Goal: Task Accomplishment & Management: Manage account settings

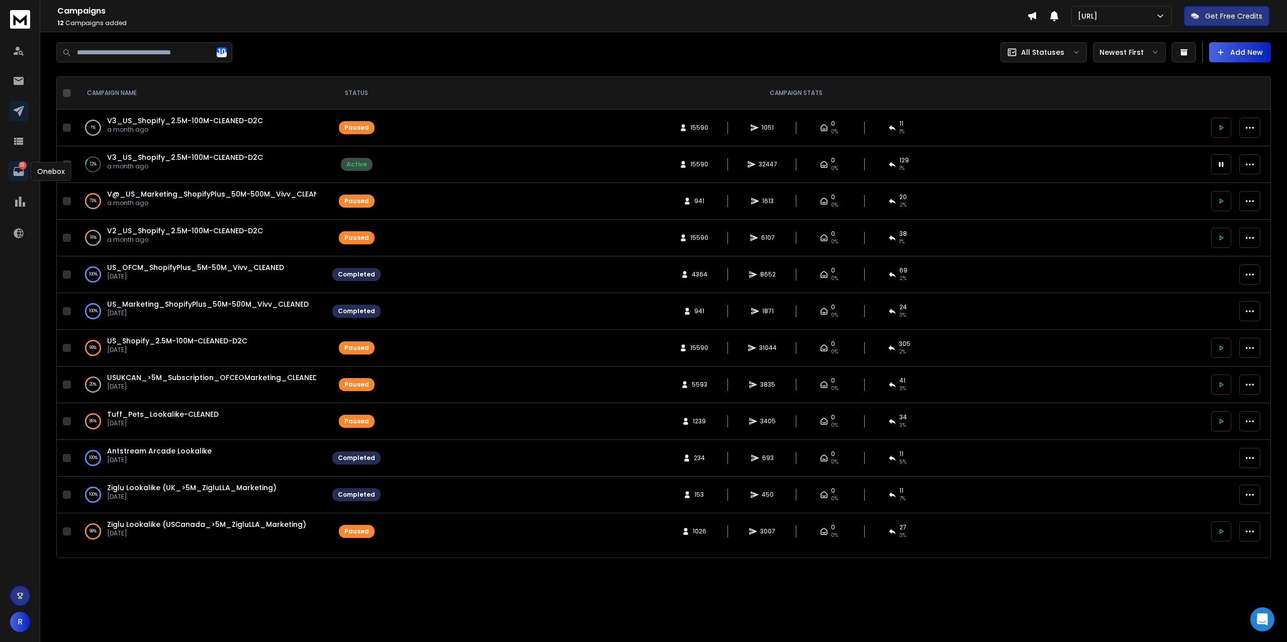
click at [20, 169] on p "23" at bounding box center [23, 165] width 8 height 8
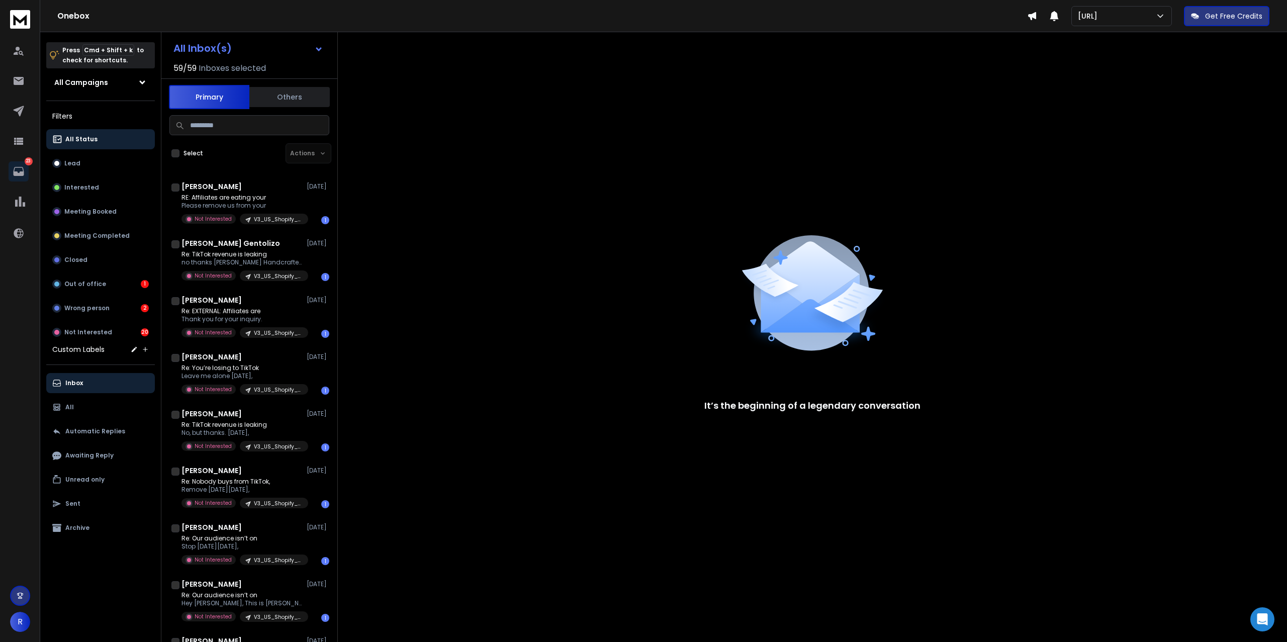
click at [233, 128] on input at bounding box center [249, 125] width 160 height 20
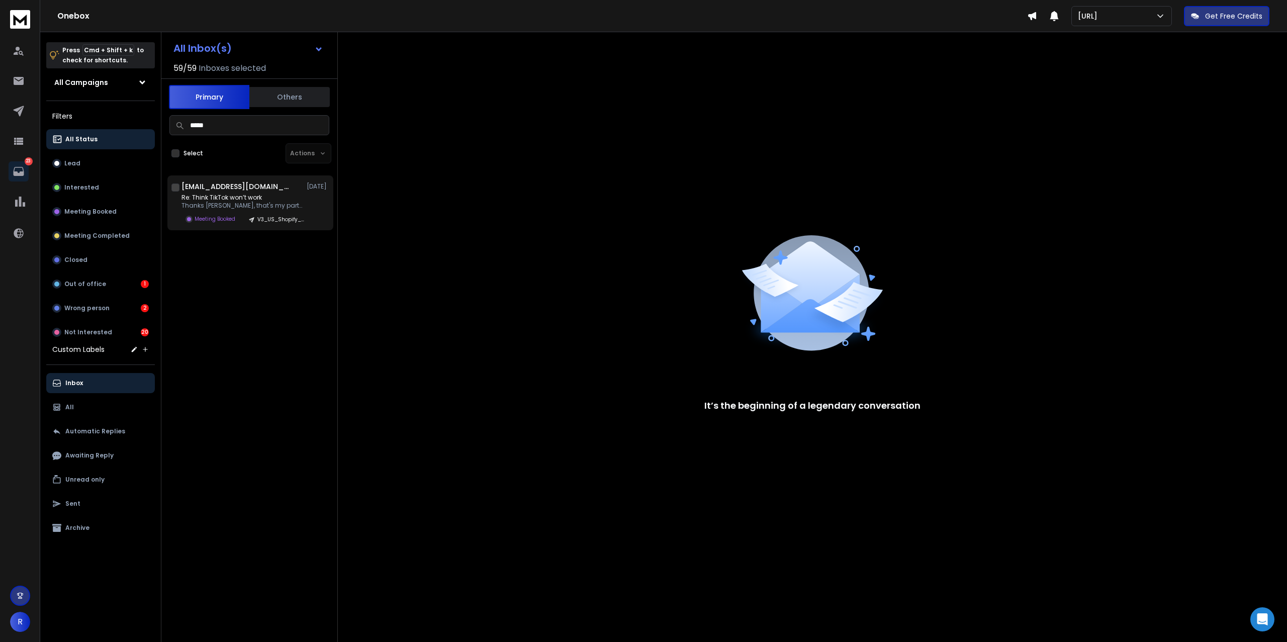
type input "*****"
click at [237, 203] on p "Thanks [PERSON_NAME], that's my partner," at bounding box center [241, 206] width 121 height 8
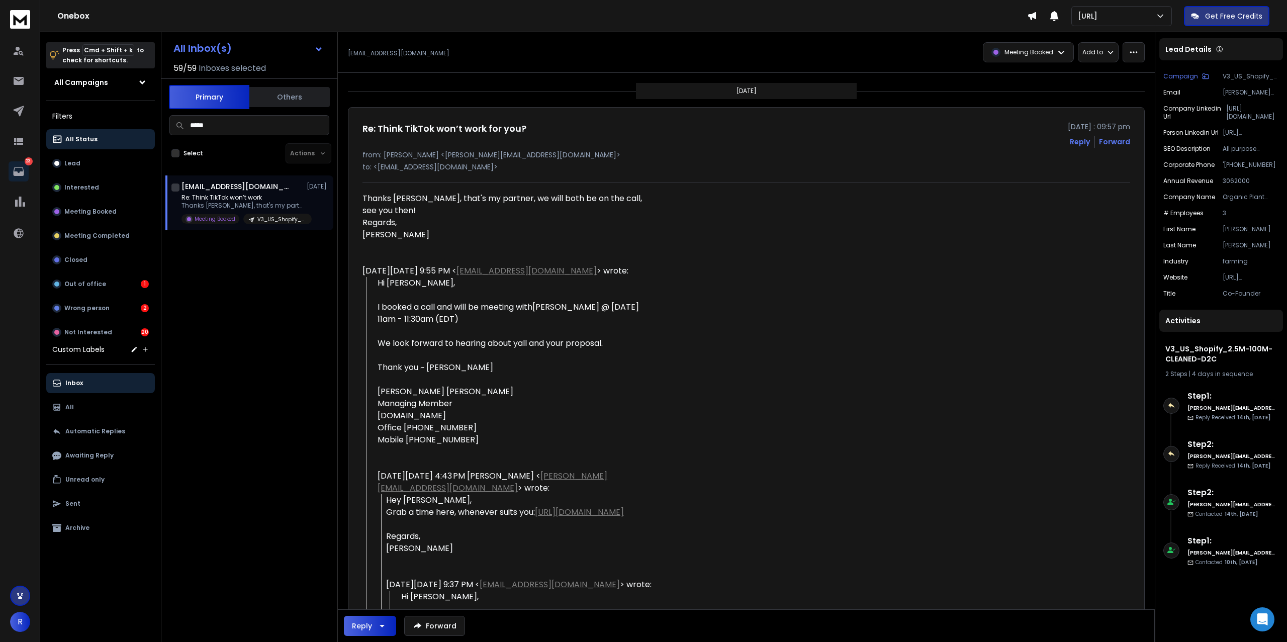
click at [623, 199] on div "Thanks [PERSON_NAME], that's my partner, we will both be on the call, see you t…" at bounding box center [509, 205] width 294 height 24
click at [462, 217] on div "Regards," at bounding box center [509, 223] width 294 height 12
click at [534, 201] on div "Thanks [PERSON_NAME], that's my partner, we will both be on the call, see you t…" at bounding box center [509, 205] width 294 height 24
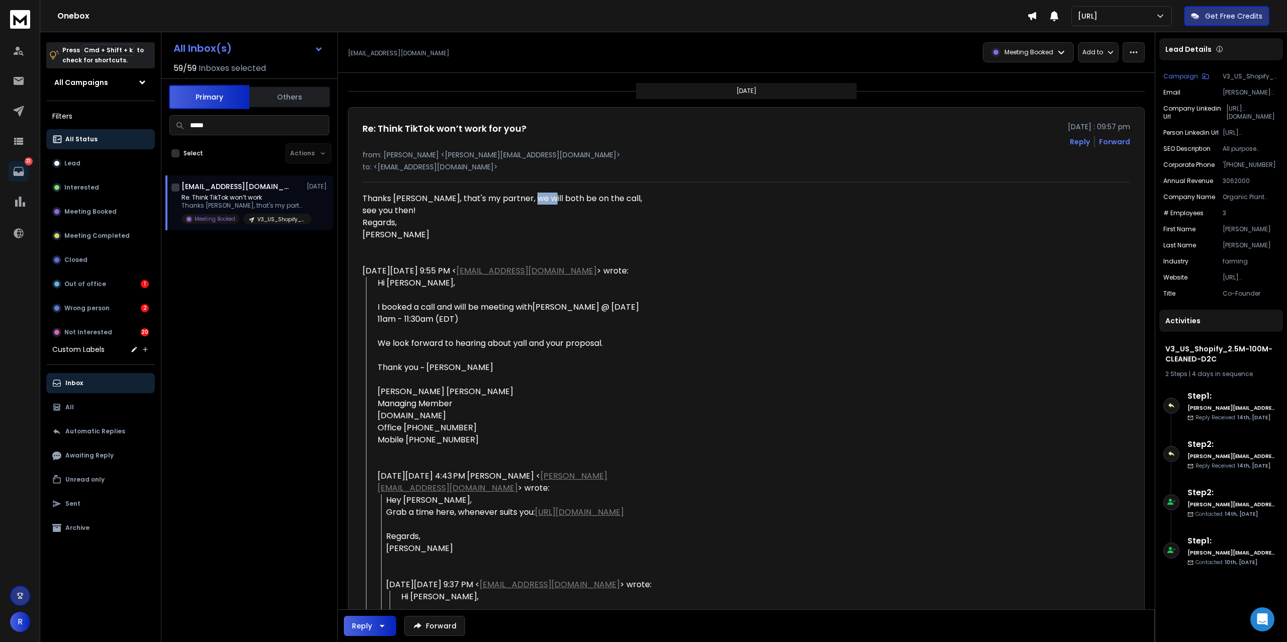
click at [535, 199] on div "Thanks [PERSON_NAME], that's my partner, we will both be on the call, see you t…" at bounding box center [509, 205] width 294 height 24
click at [1170, 15] on button "[URL]" at bounding box center [1121, 16] width 101 height 20
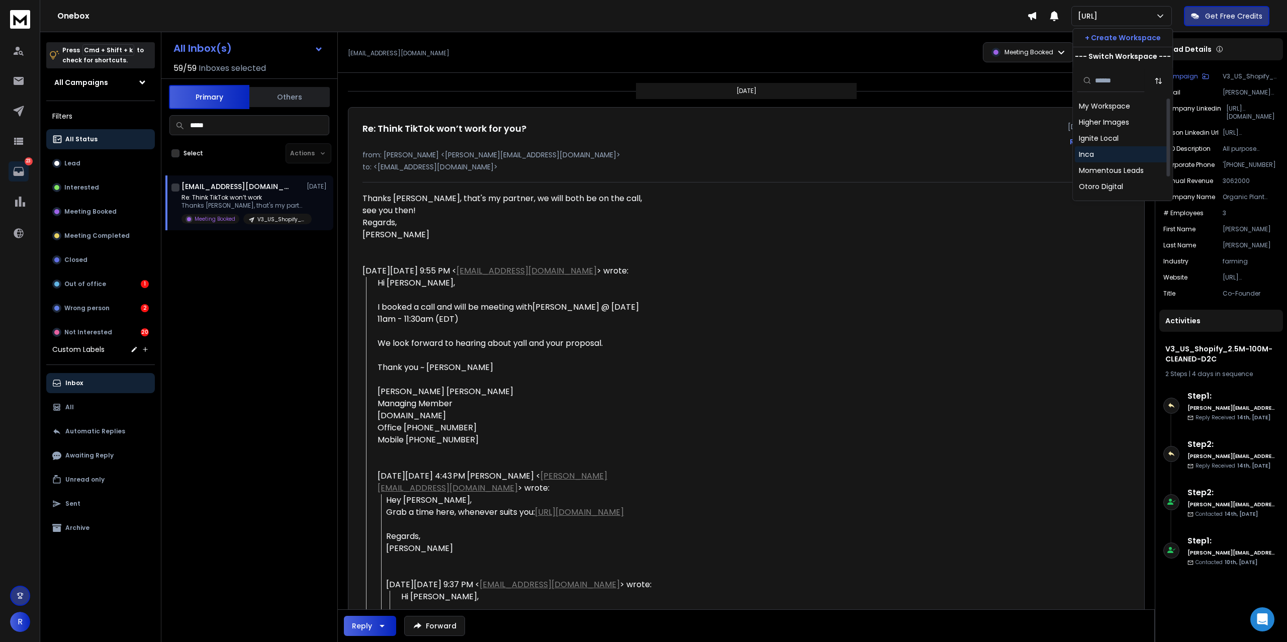
click at [1042, 167] on p "to: <[EMAIL_ADDRESS][DOMAIN_NAME]>" at bounding box center [746, 167] width 768 height 10
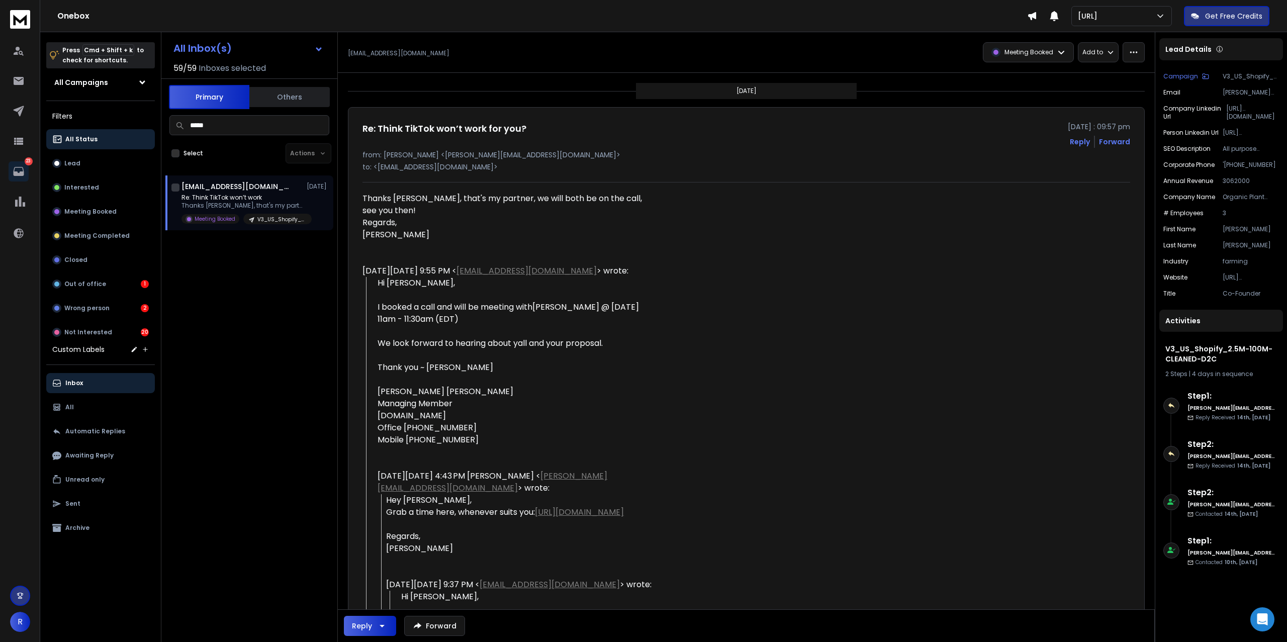
click at [560, 201] on div "Thanks [PERSON_NAME], that's my partner, we will both be on the call, see you t…" at bounding box center [509, 205] width 294 height 24
click at [560, 200] on div "Thanks [PERSON_NAME], that's my partner, we will both be on the call, see you t…" at bounding box center [509, 205] width 294 height 24
click at [1124, 21] on button "[URL]" at bounding box center [1121, 16] width 101 height 20
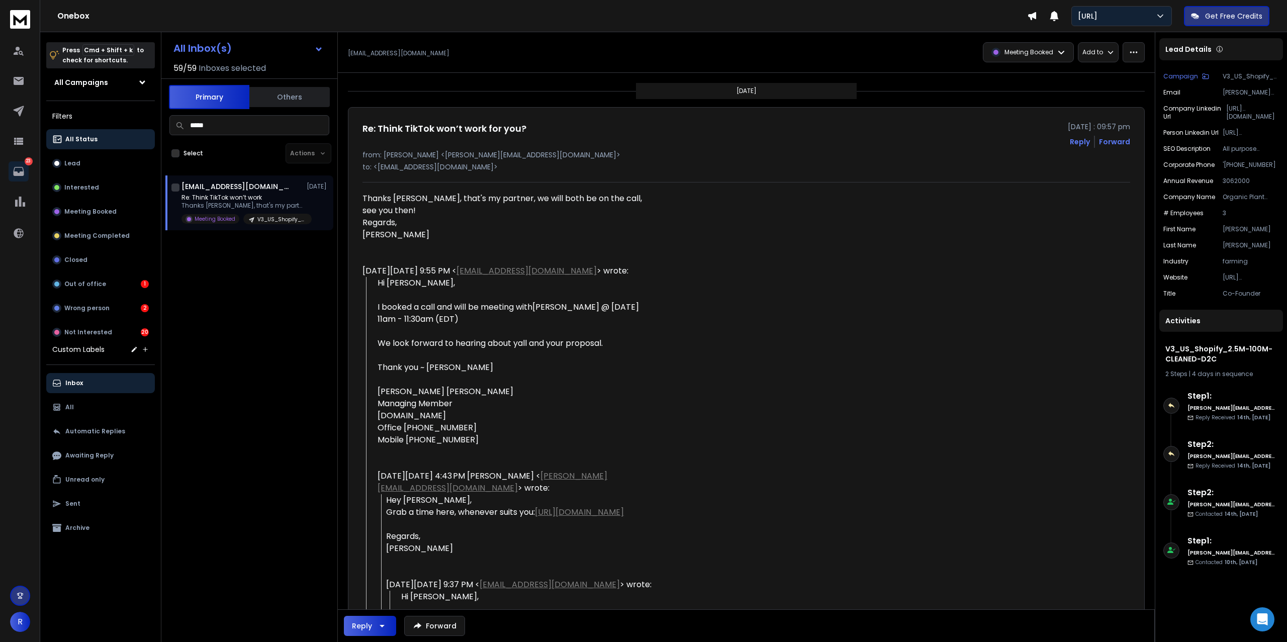
click at [1136, 16] on div "[URL]" at bounding box center [1121, 16] width 87 height 10
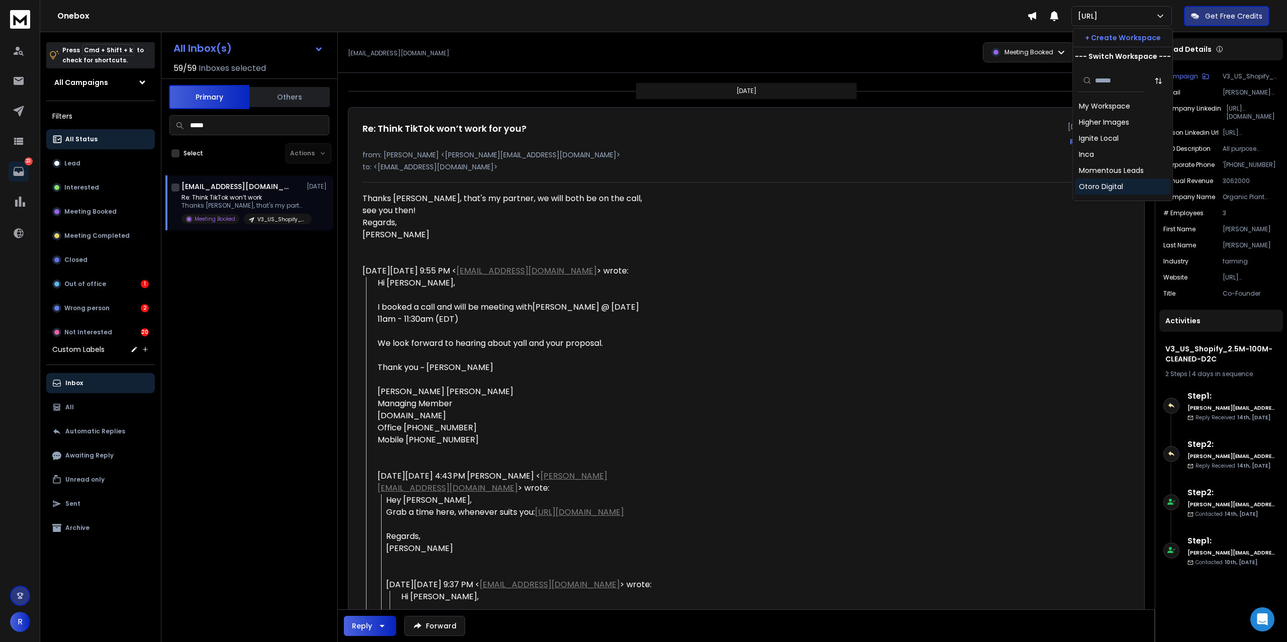
click at [608, 195] on div "Thanks [PERSON_NAME], that's my partner, we will both be on the call, see you t…" at bounding box center [509, 205] width 294 height 24
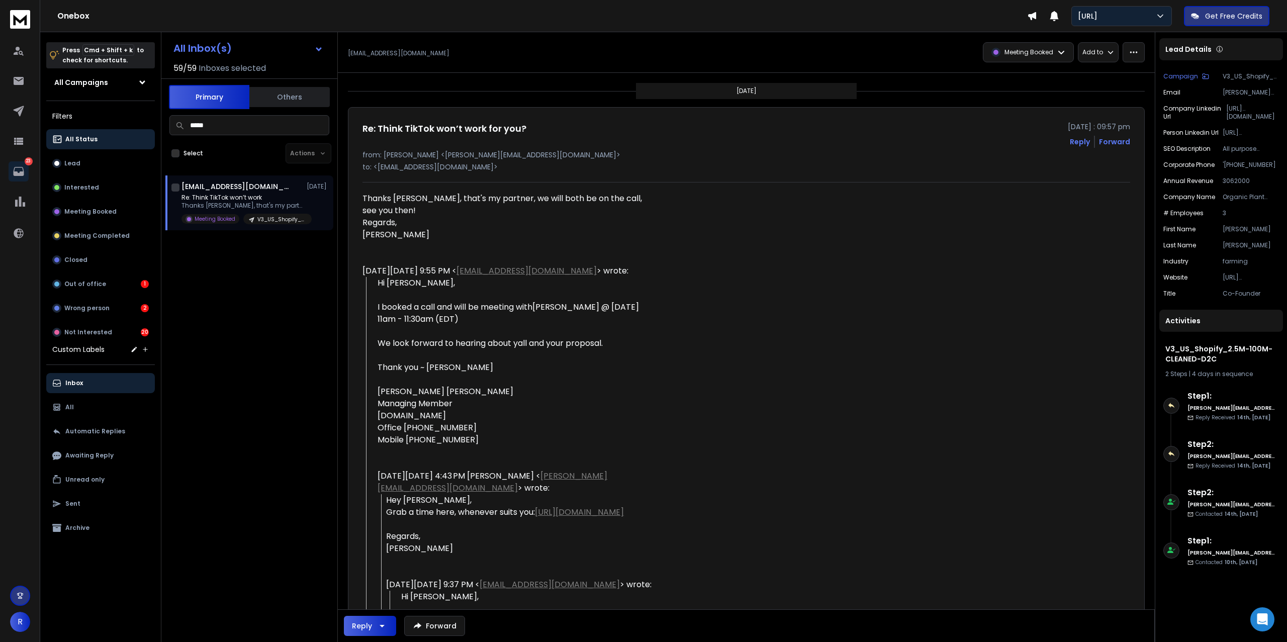
click at [1113, 10] on button "[URL]" at bounding box center [1121, 16] width 101 height 20
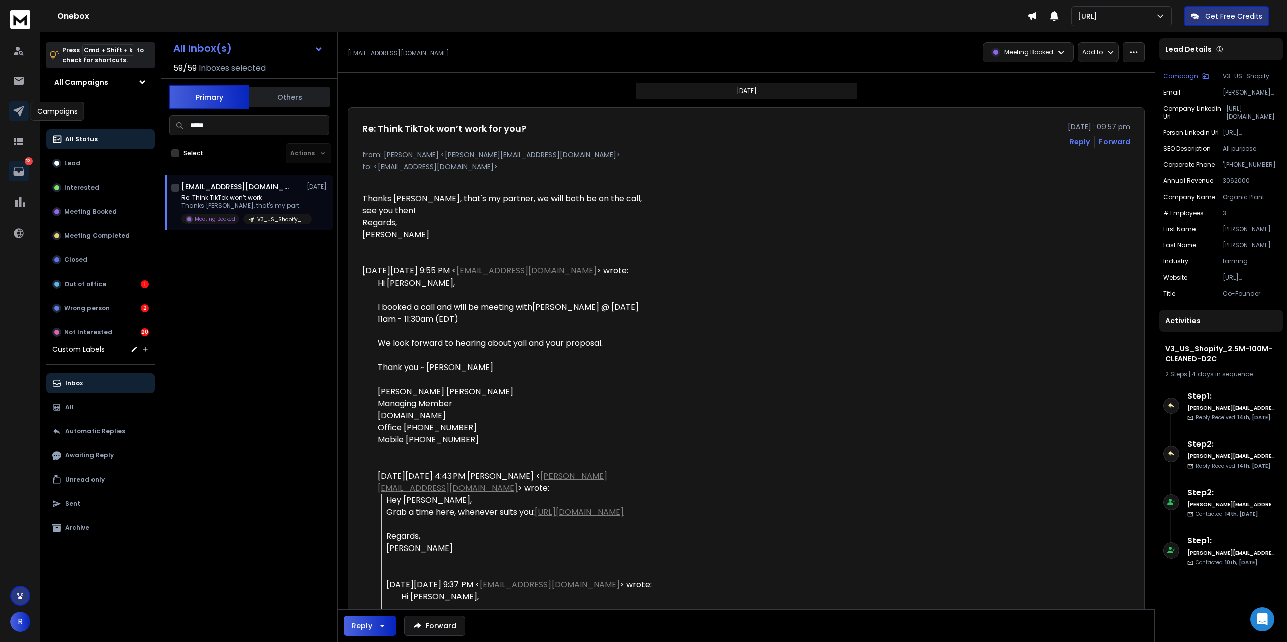
click at [22, 115] on icon at bounding box center [19, 111] width 12 height 12
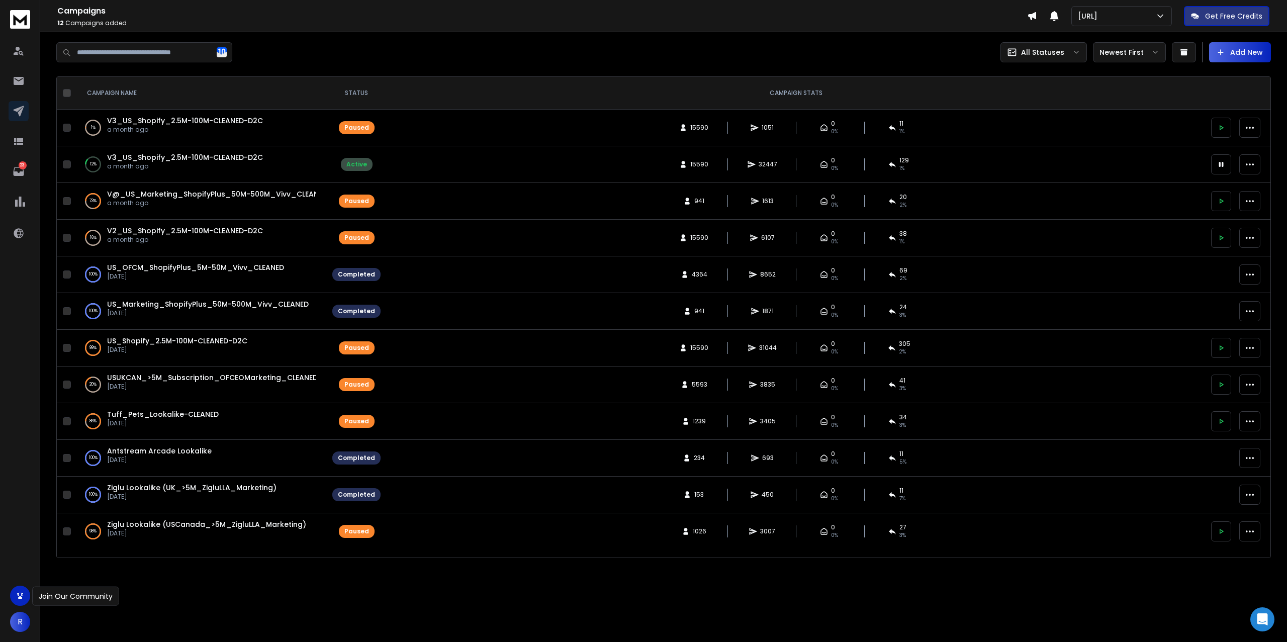
click at [17, 601] on link at bounding box center [20, 596] width 20 height 20
click at [29, 615] on button "R" at bounding box center [20, 622] width 20 height 20
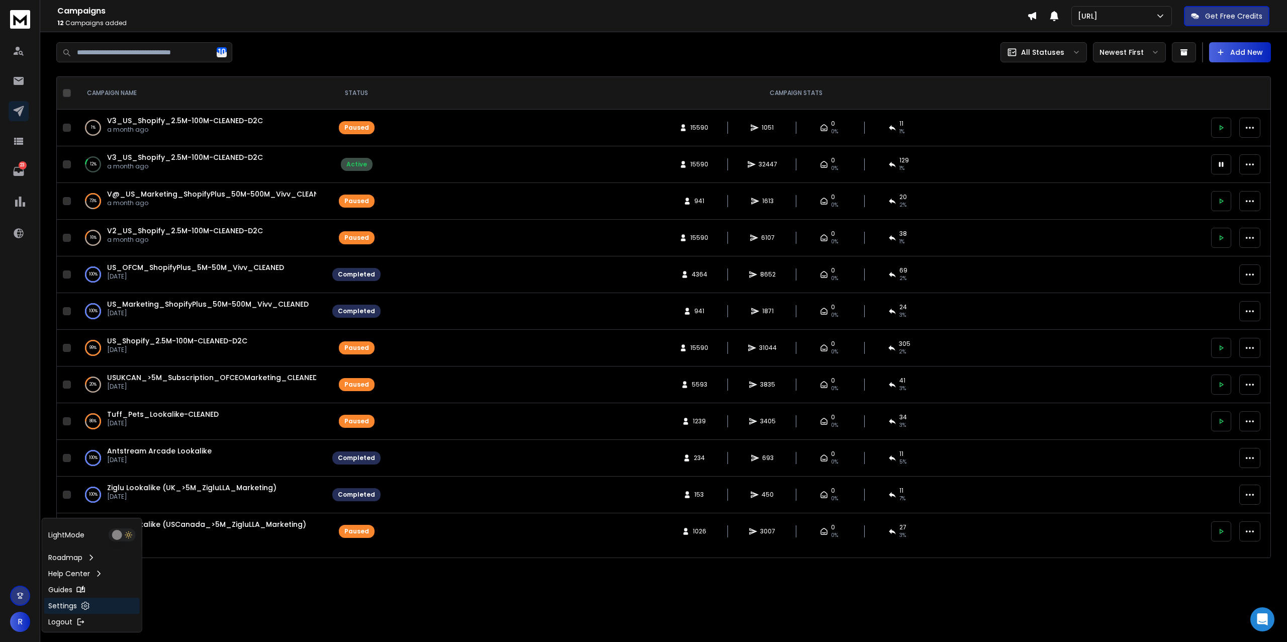
click at [91, 605] on div "Settings" at bounding box center [92, 606] width 96 height 16
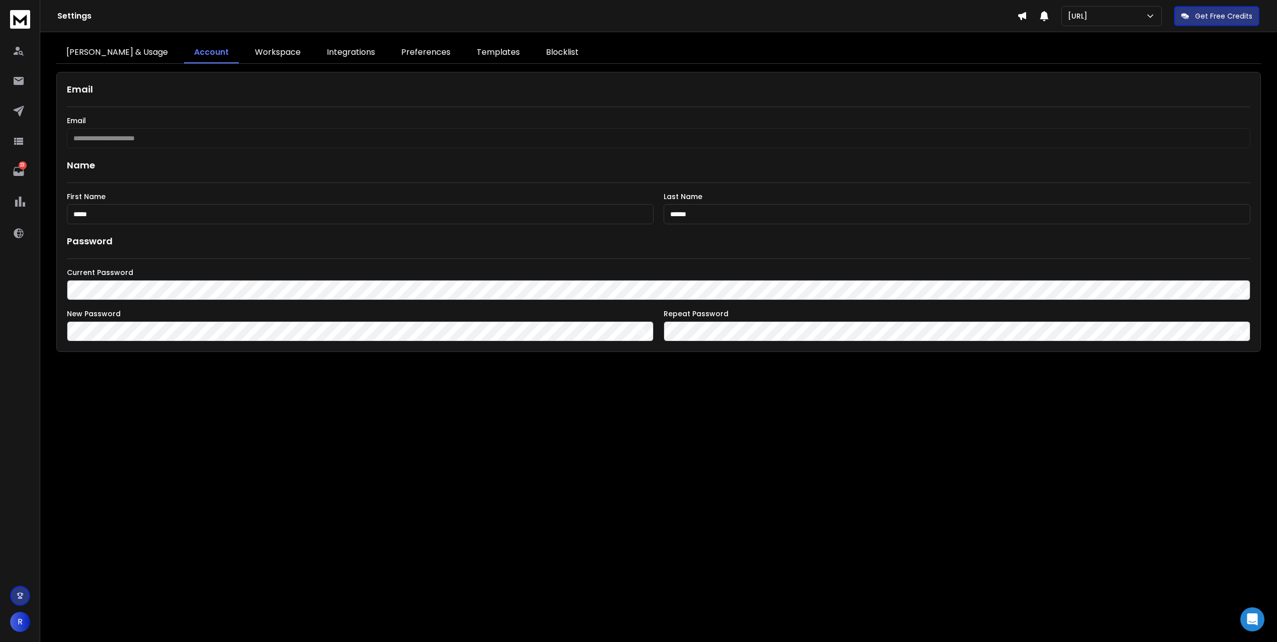
click at [260, 57] on link "Workspace" at bounding box center [278, 52] width 66 height 21
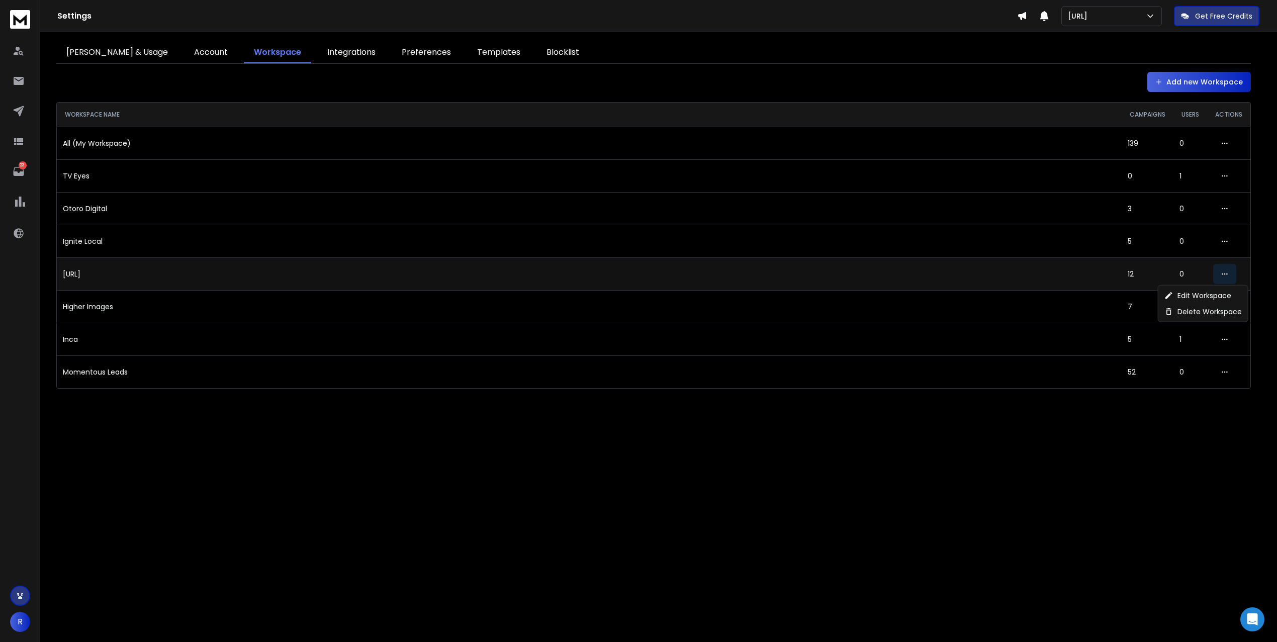
click at [1236, 270] on button "button" at bounding box center [1224, 274] width 23 height 20
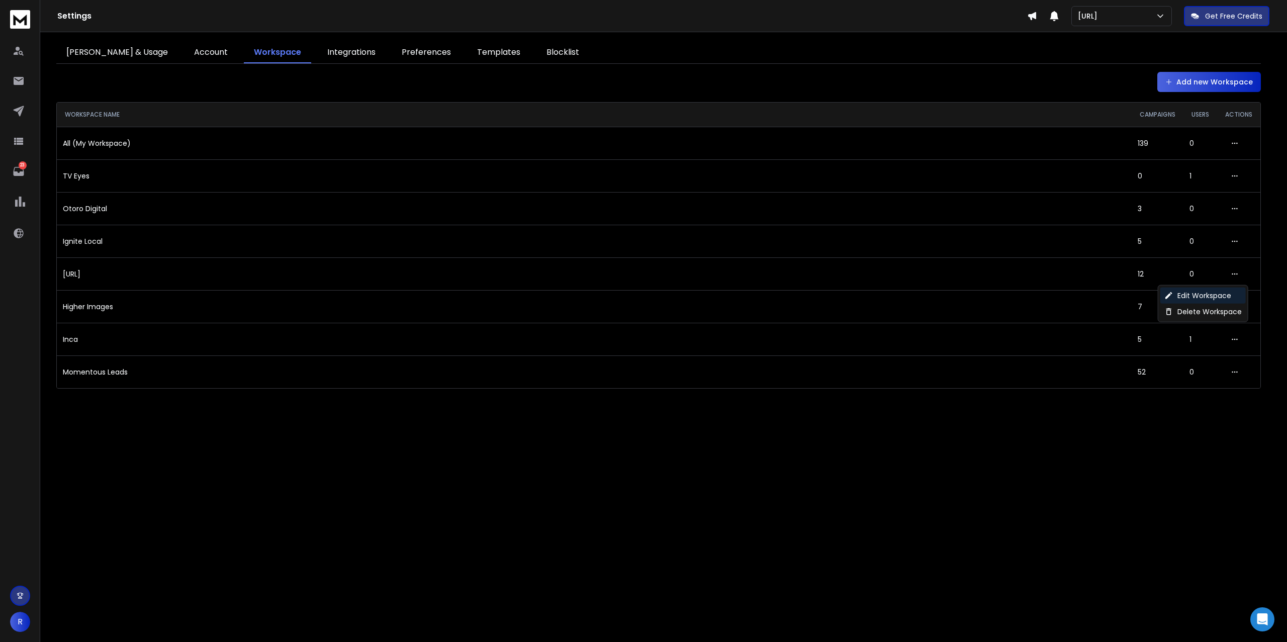
click at [1222, 295] on p "Edit Workspace" at bounding box center [1204, 296] width 54 height 10
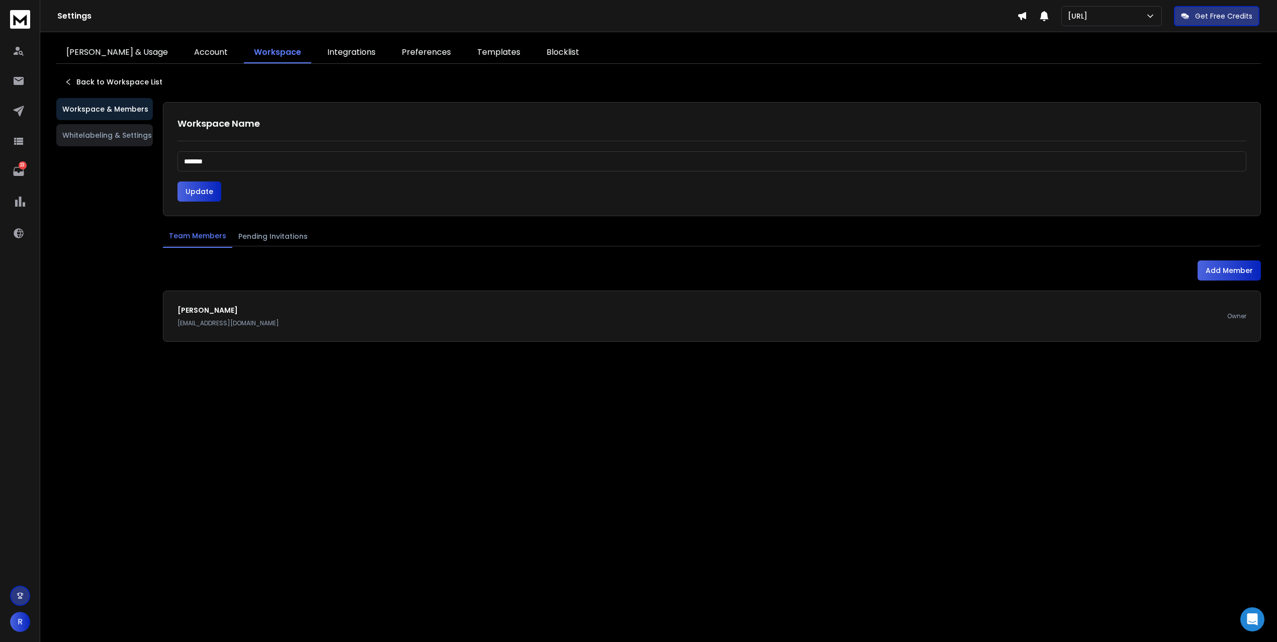
click at [137, 138] on button "Whitelabeling & Settings" at bounding box center [104, 135] width 97 height 22
click at [98, 105] on button "Workspace & Members" at bounding box center [104, 109] width 97 height 22
click at [4, 78] on div "23 R" at bounding box center [20, 321] width 40 height 642
click at [13, 76] on icon at bounding box center [19, 81] width 12 height 12
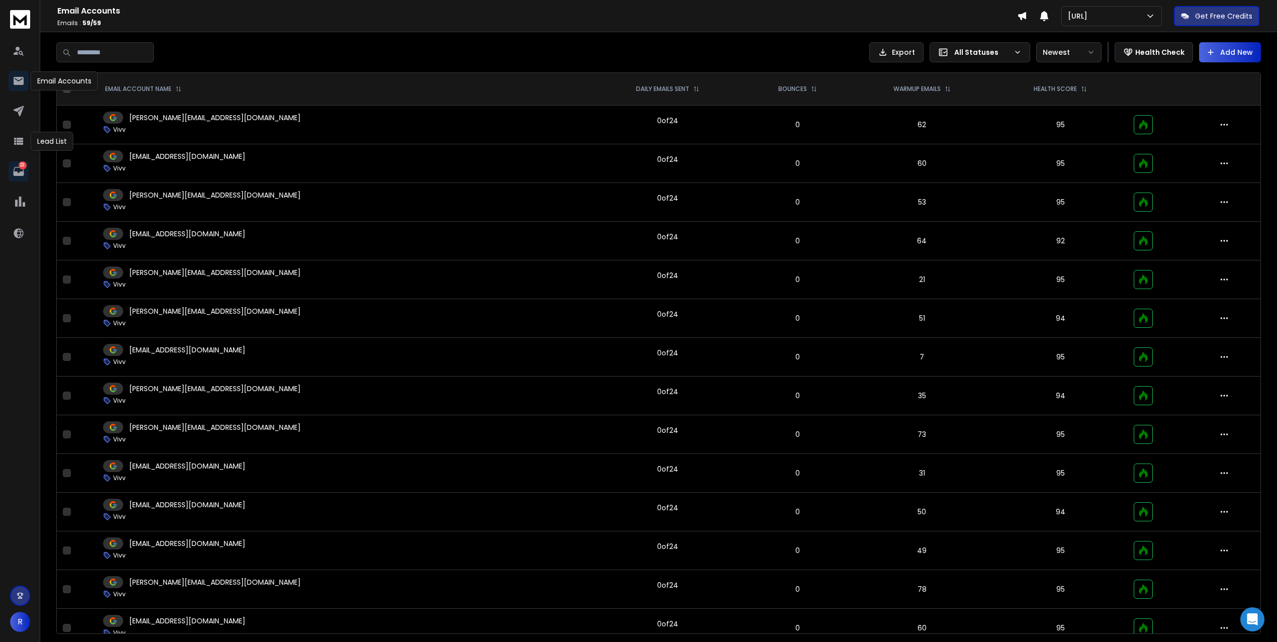
click at [23, 169] on p "23" at bounding box center [23, 165] width 8 height 8
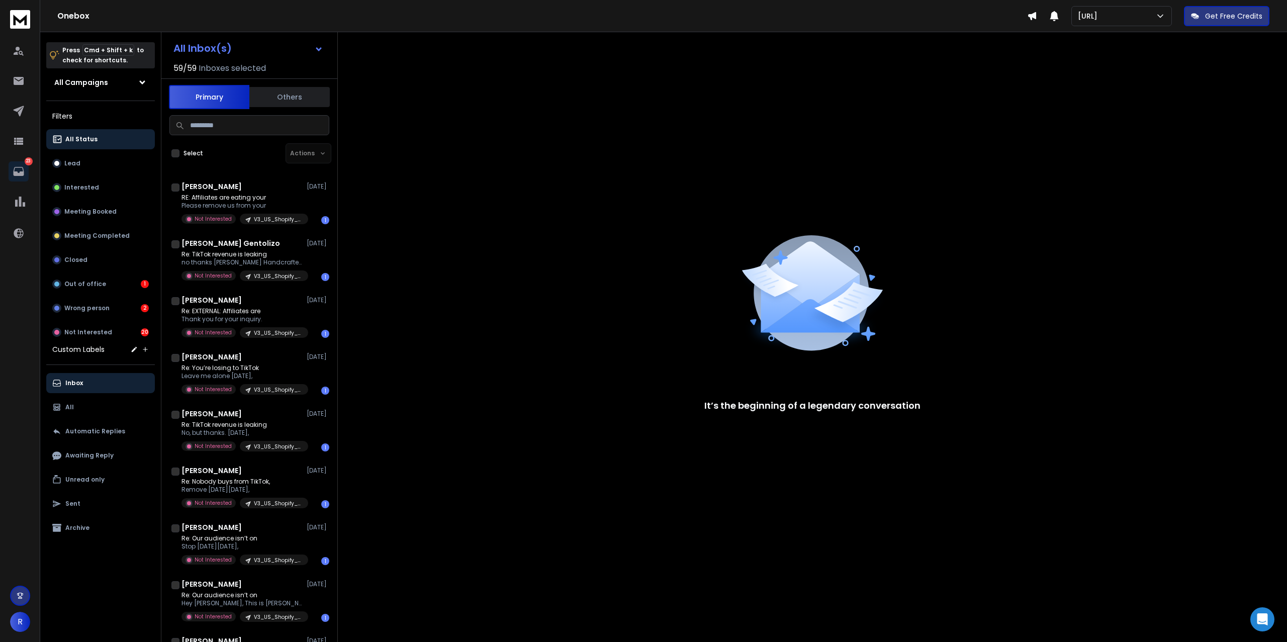
click at [252, 125] on input at bounding box center [249, 125] width 160 height 20
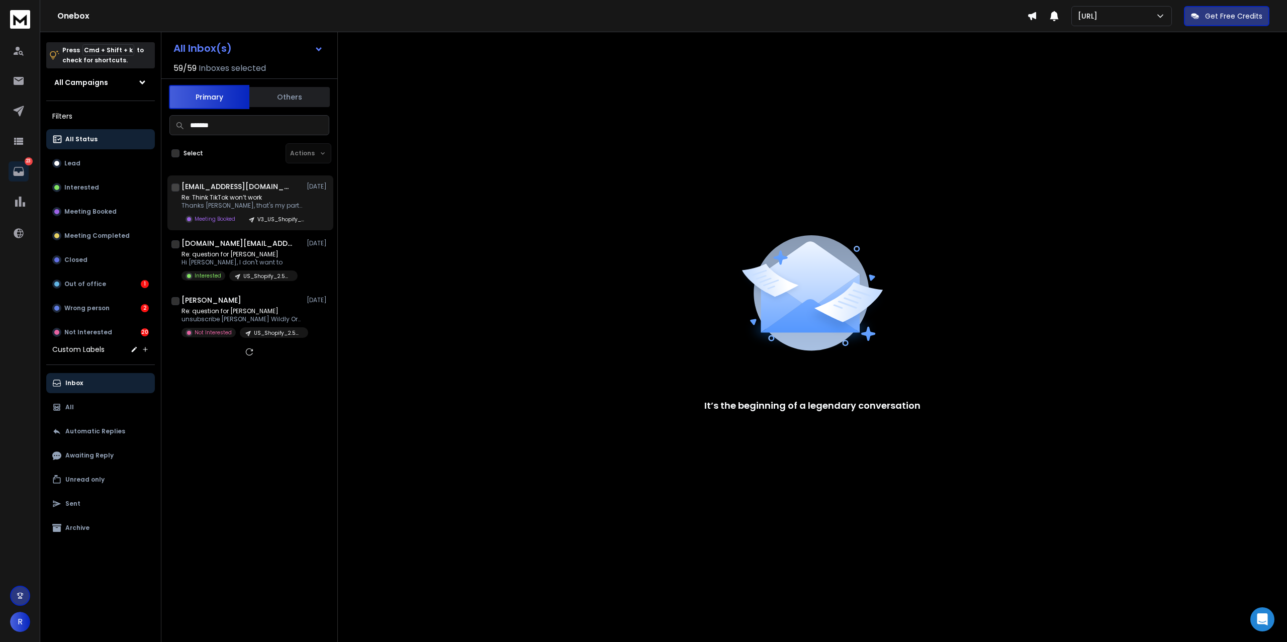
type input "*******"
click at [270, 190] on h1 "[EMAIL_ADDRESS][DOMAIN_NAME]" at bounding box center [236, 186] width 111 height 10
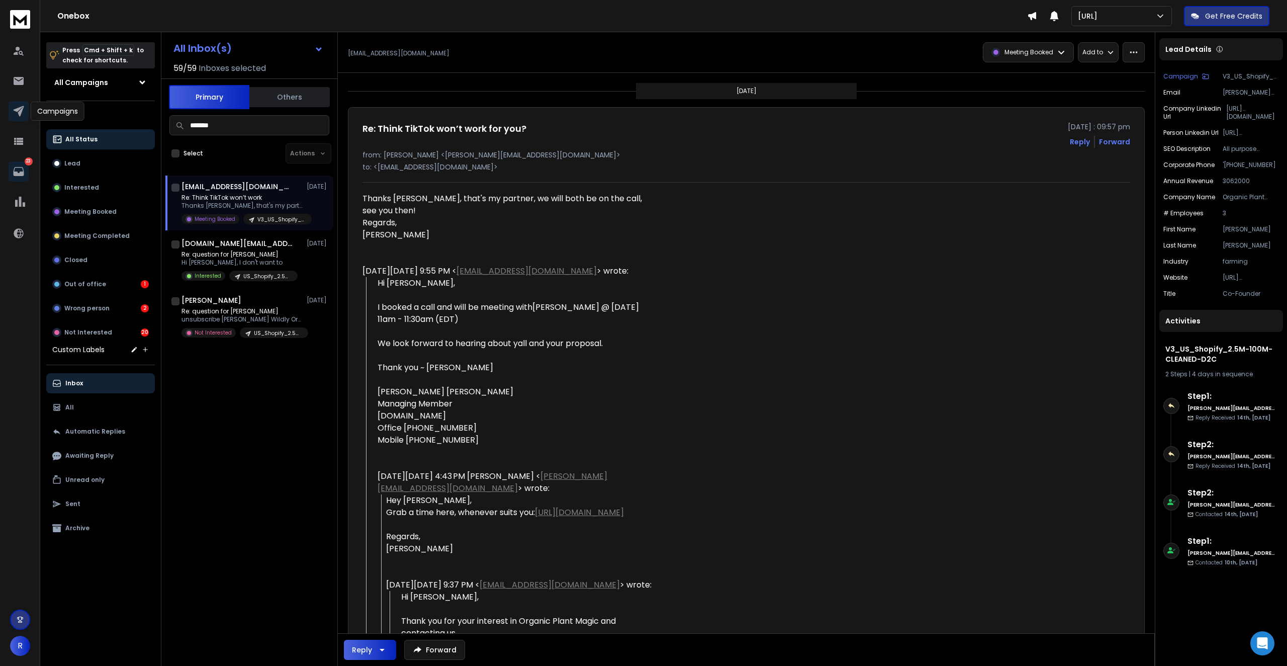
click at [18, 106] on icon at bounding box center [19, 111] width 12 height 12
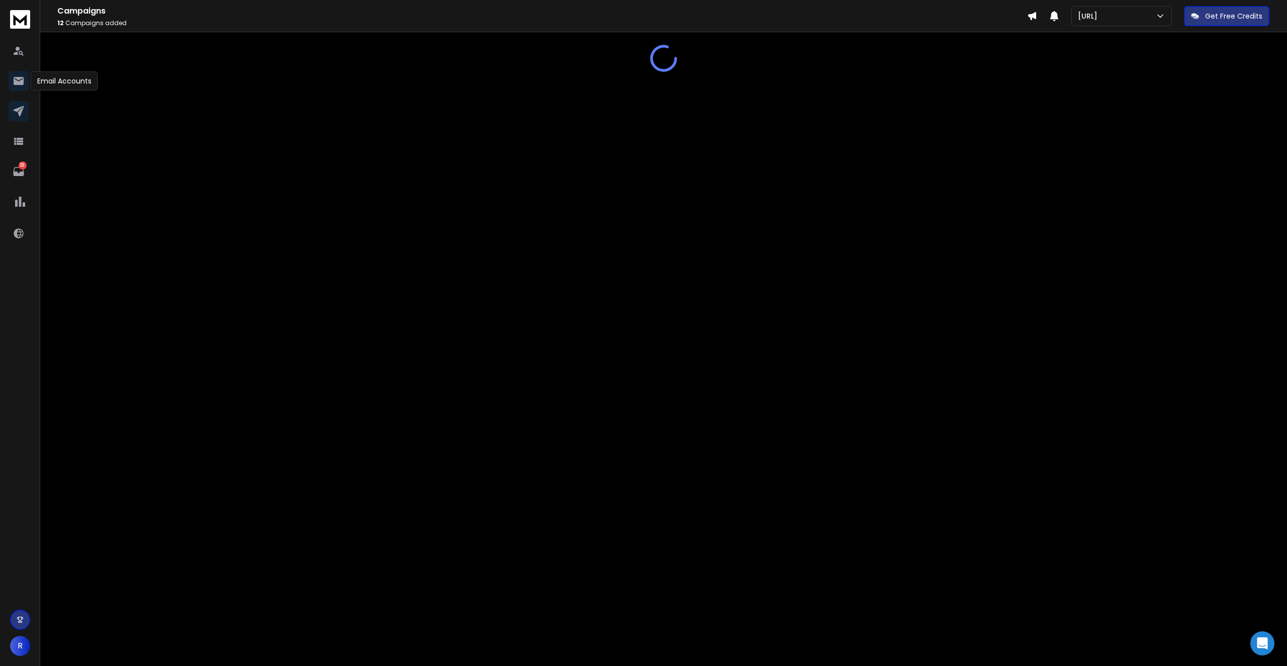
click at [16, 75] on icon at bounding box center [19, 81] width 12 height 12
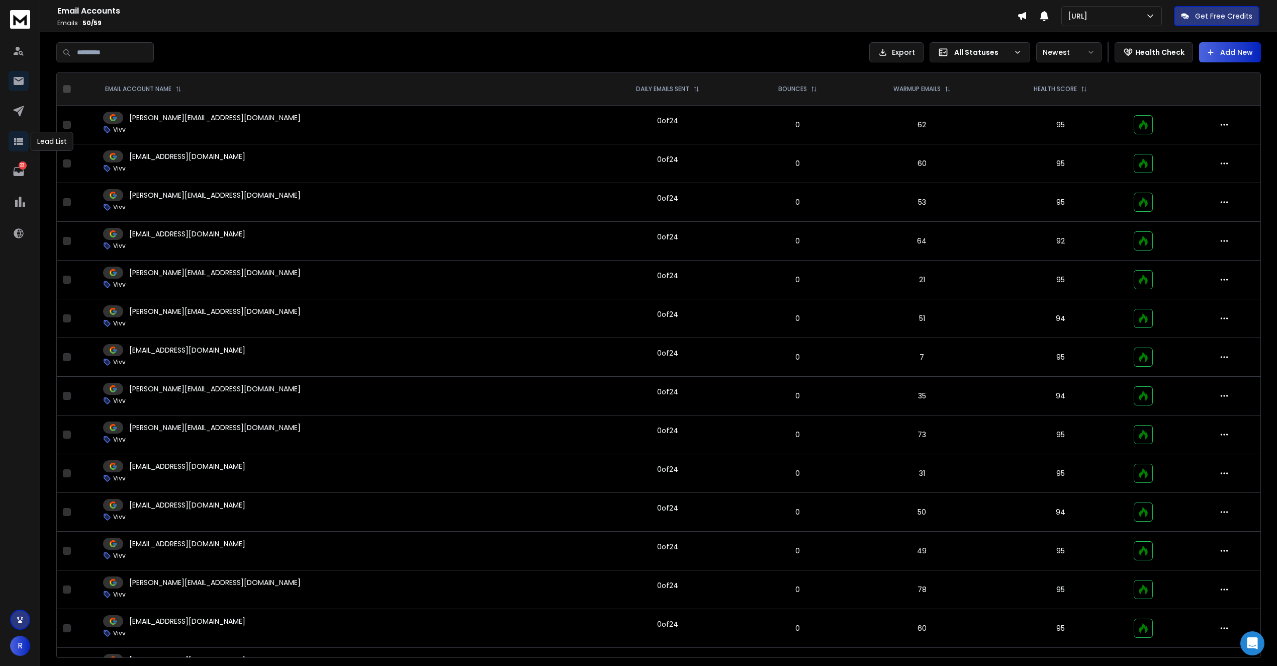
click at [17, 132] on link at bounding box center [19, 141] width 20 height 20
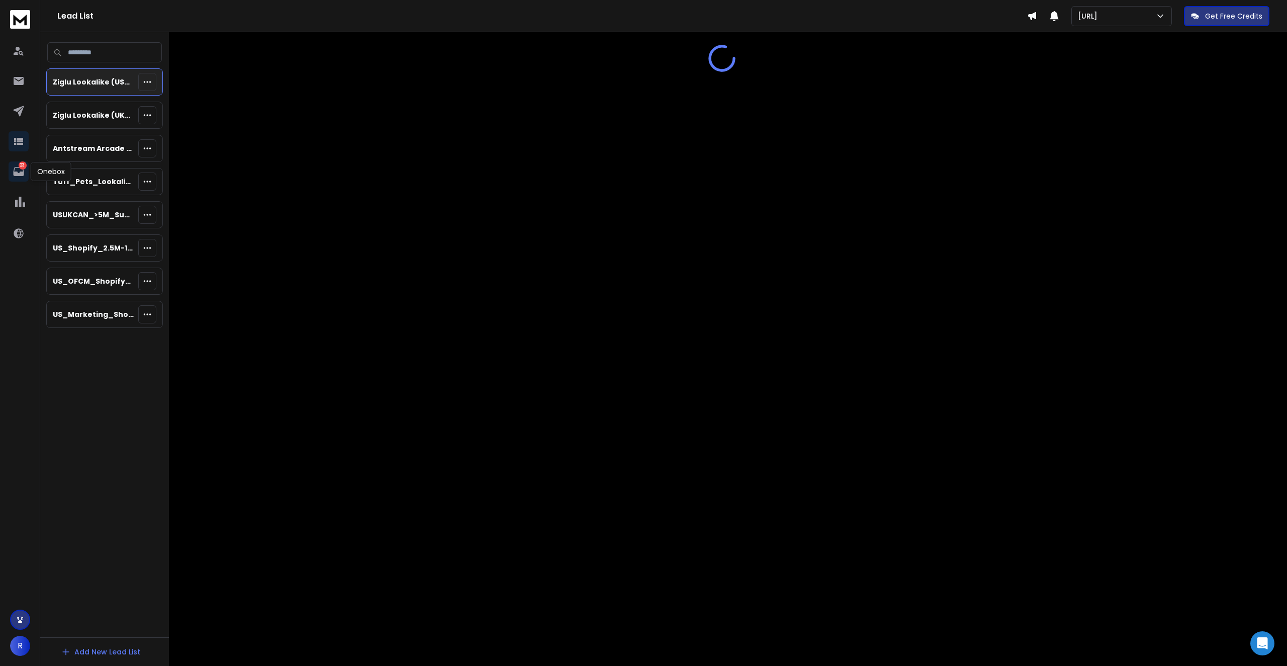
click at [22, 171] on icon at bounding box center [18, 171] width 11 height 9
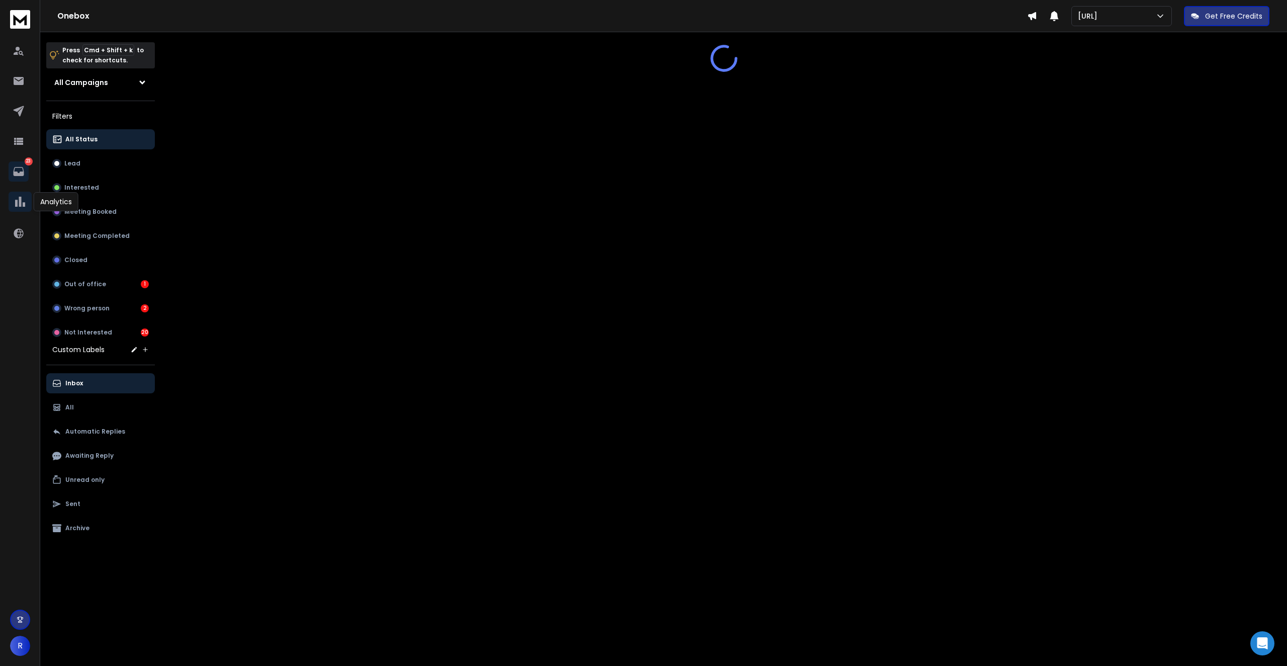
click at [19, 196] on icon at bounding box center [20, 201] width 15 height 15
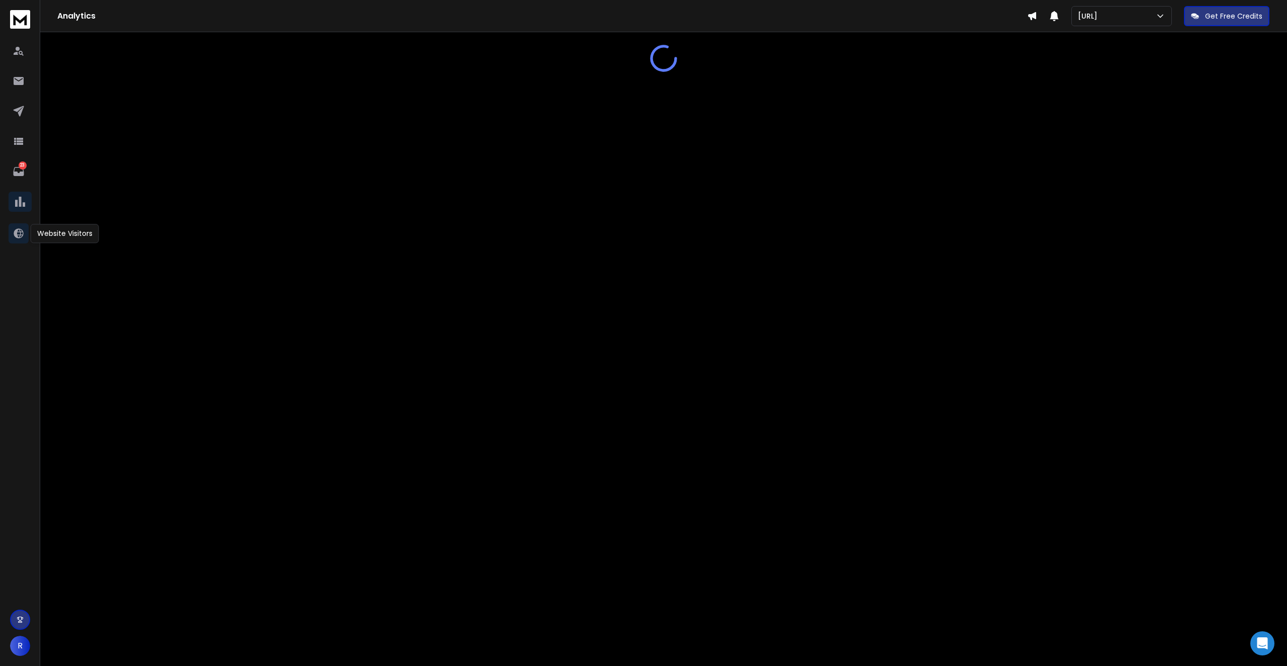
click at [20, 232] on icon at bounding box center [19, 233] width 12 height 12
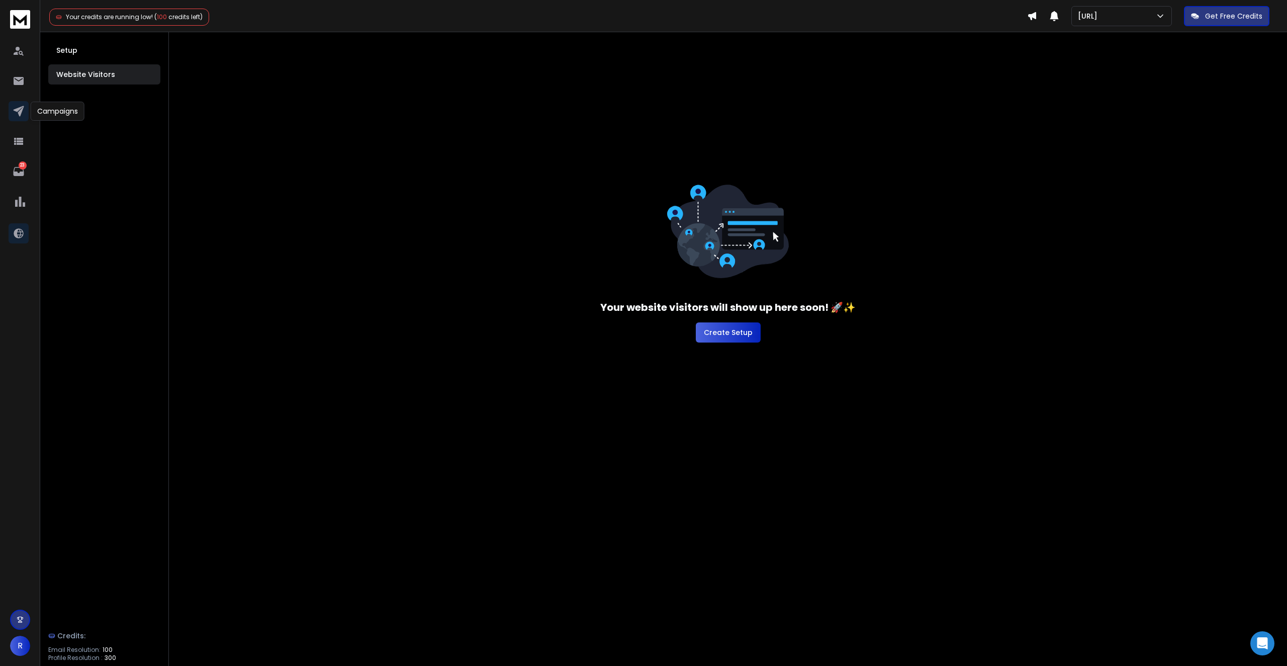
click at [10, 102] on link at bounding box center [19, 111] width 20 height 20
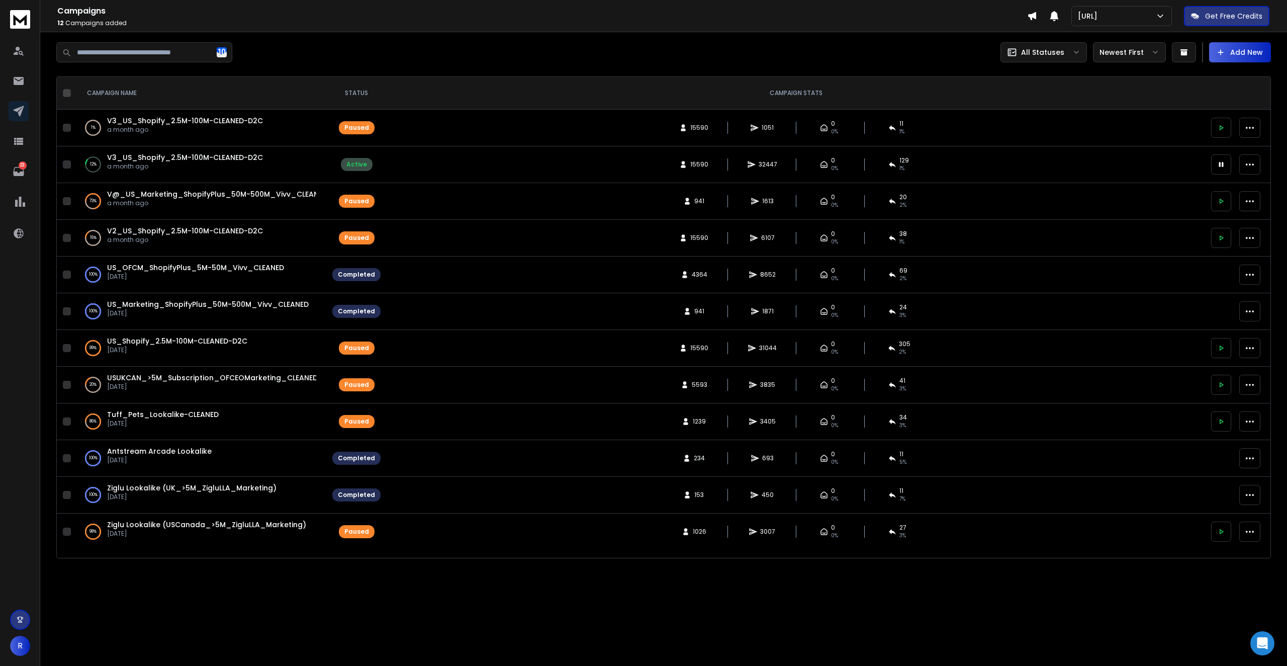
drag, startPoint x: 1223, startPoint y: 55, endPoint x: 1213, endPoint y: 68, distance: 16.5
click at [1222, 55] on icon at bounding box center [1220, 52] width 7 height 7
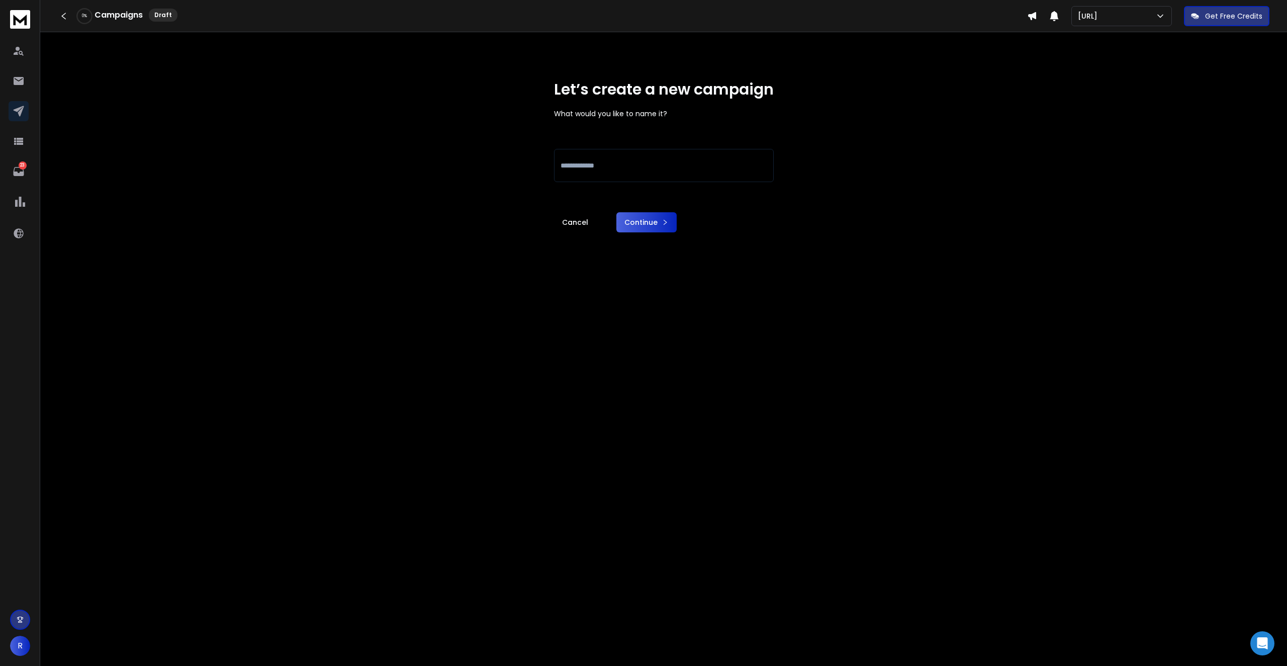
click at [575, 204] on form "Cancel Continue" at bounding box center [664, 181] width 220 height 104
click at [578, 215] on link "Cancel" at bounding box center [575, 222] width 42 height 20
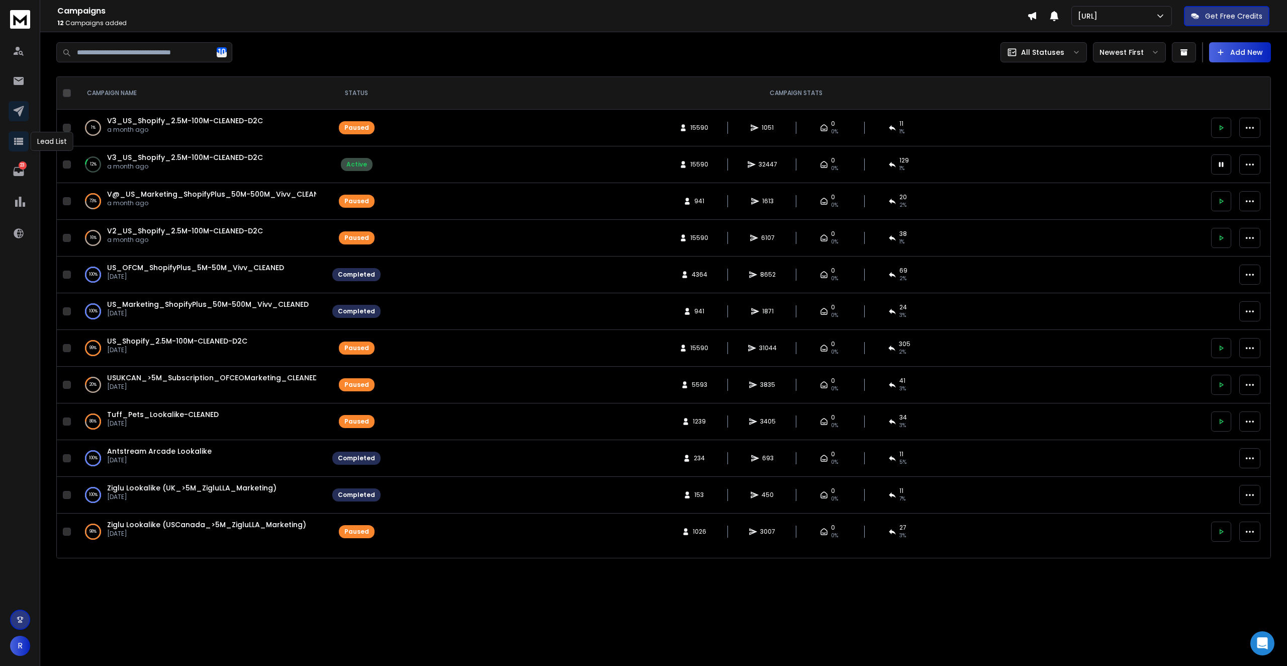
click at [24, 146] on icon at bounding box center [19, 141] width 12 height 12
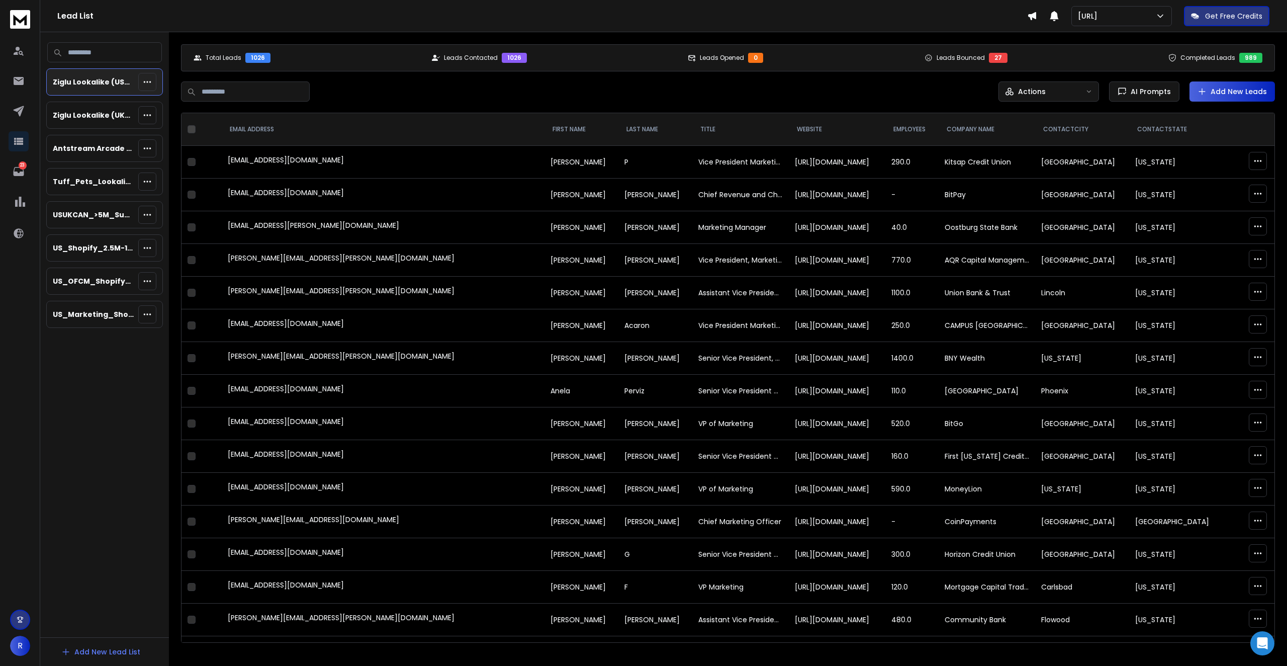
click at [115, 635] on div "Ziglu Lookalike (USCanada_>5M_ZigluLLA_Marketing) Ziglu Lookalike ([GEOGRAPHIC_…" at bounding box center [104, 370] width 129 height 656
click at [117, 641] on button "Add New Lead List" at bounding box center [100, 651] width 95 height 20
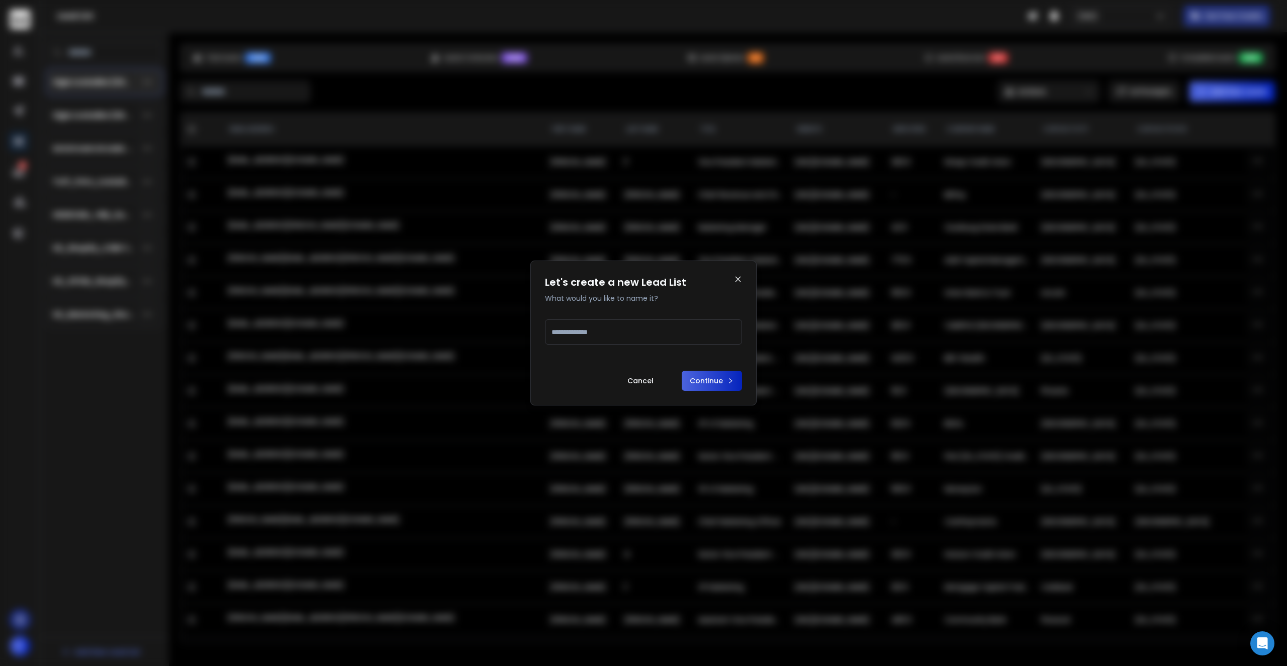
click at [613, 337] on input at bounding box center [643, 331] width 197 height 25
type input "******"
click at [731, 281] on div "Let's create a new Lead List What would you like to name it?" at bounding box center [643, 289] width 197 height 28
click at [738, 282] on icon at bounding box center [738, 279] width 8 height 8
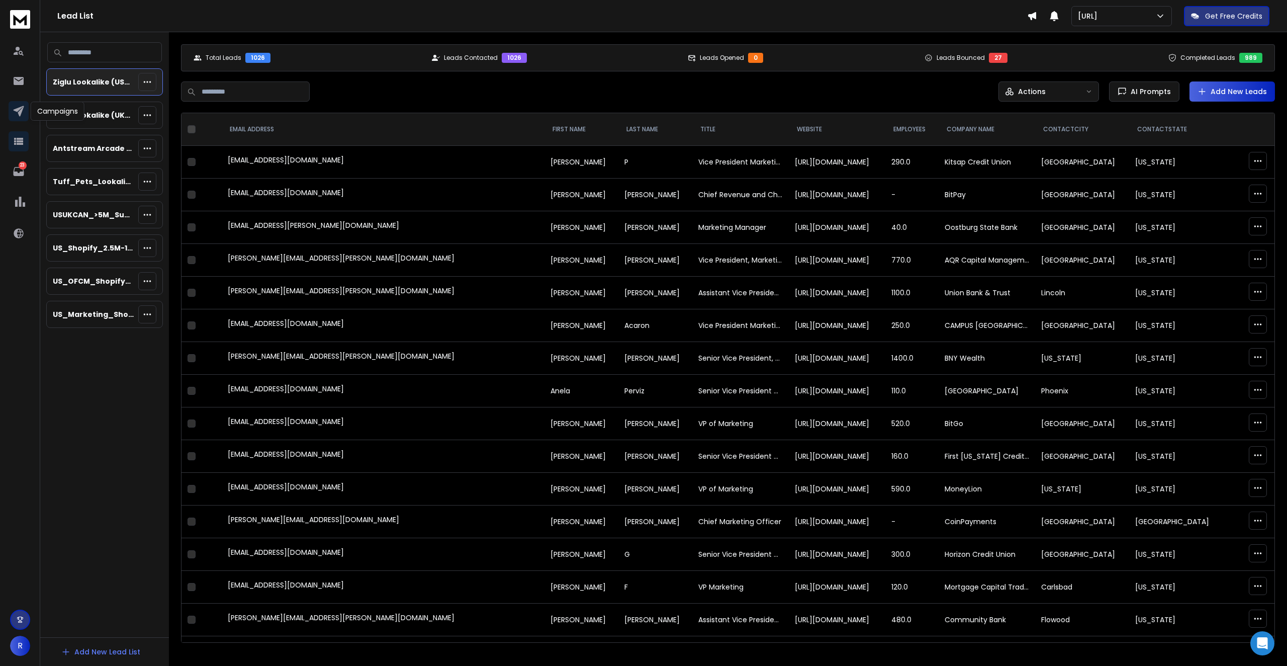
click at [27, 104] on link at bounding box center [19, 111] width 20 height 20
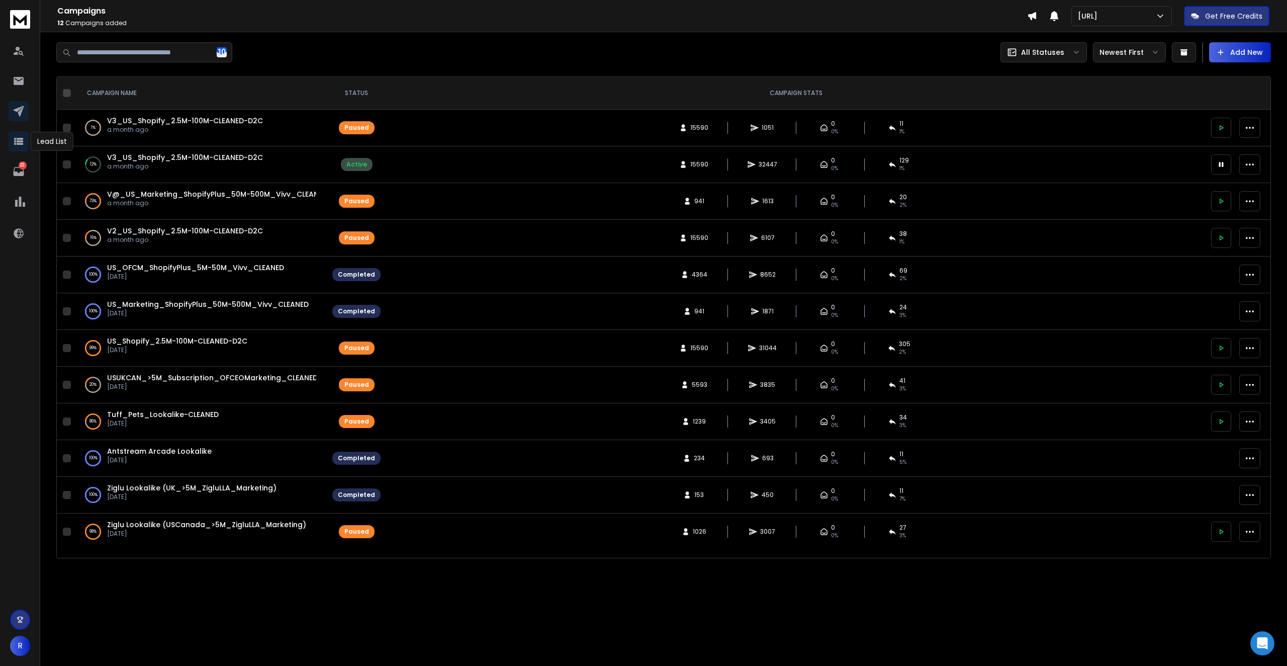
click at [25, 144] on link at bounding box center [19, 141] width 20 height 20
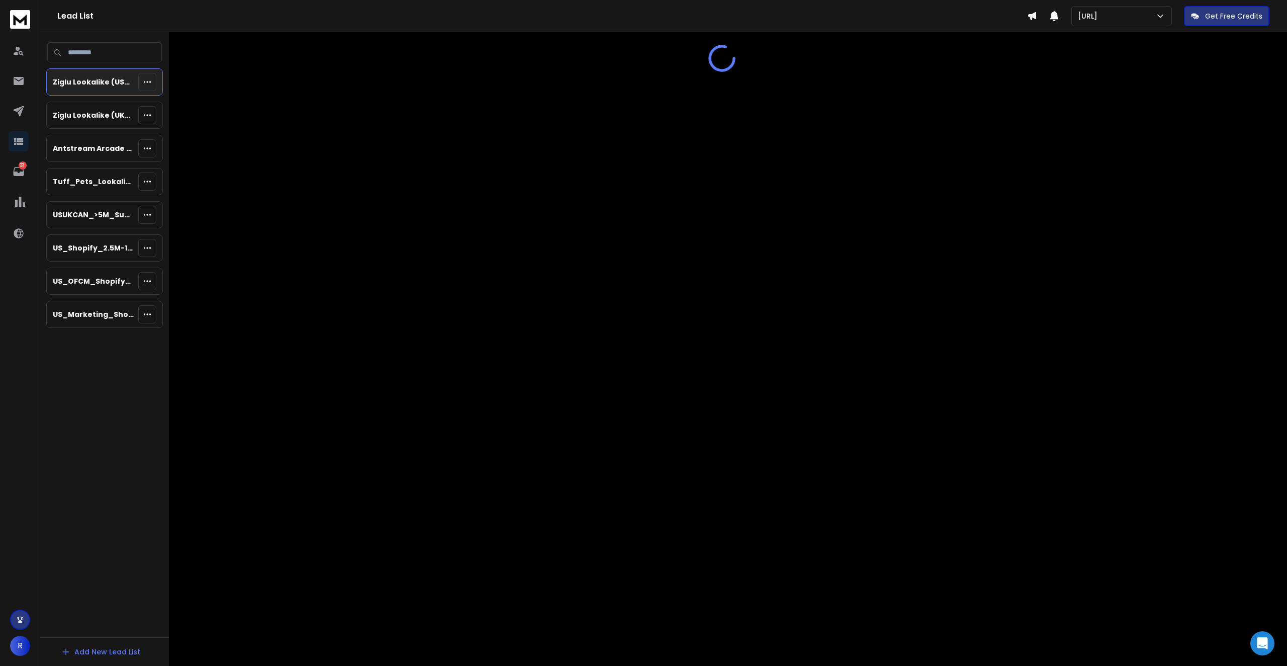
click at [132, 641] on div "Add New Lead List" at bounding box center [104, 651] width 129 height 29
click at [129, 641] on button "Add New Lead List" at bounding box center [100, 651] width 95 height 20
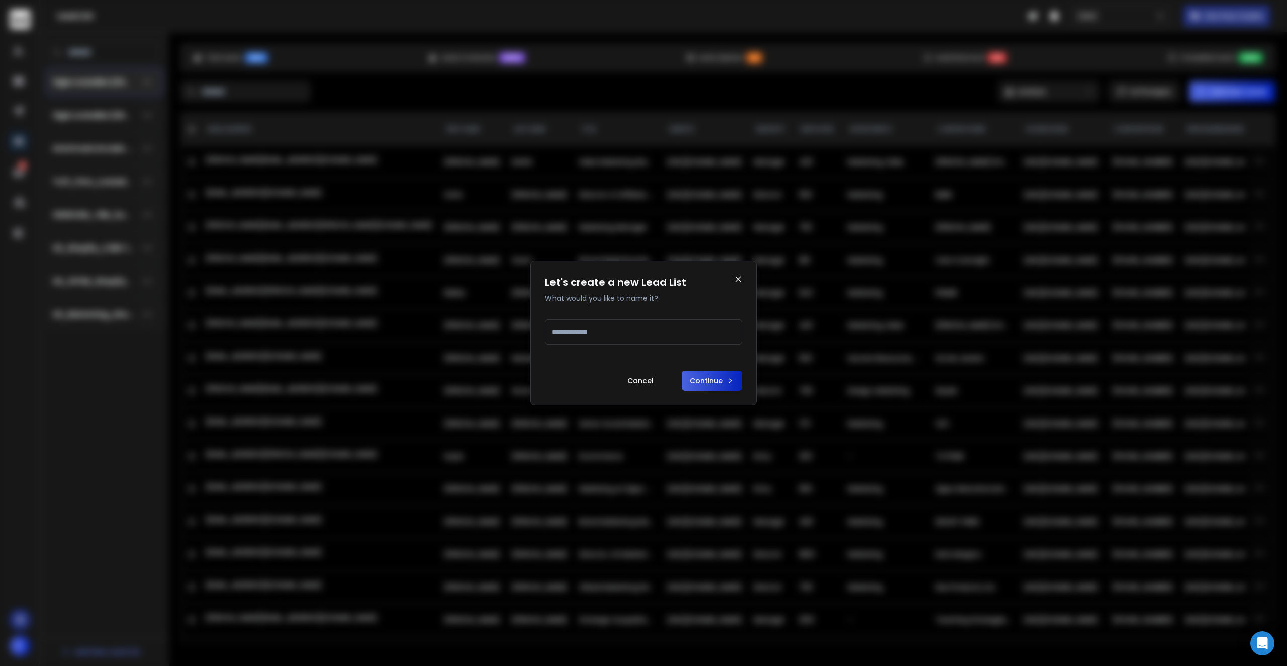
click at [667, 328] on input at bounding box center [643, 331] width 197 height 25
click at [742, 275] on icon at bounding box center [738, 279] width 8 height 8
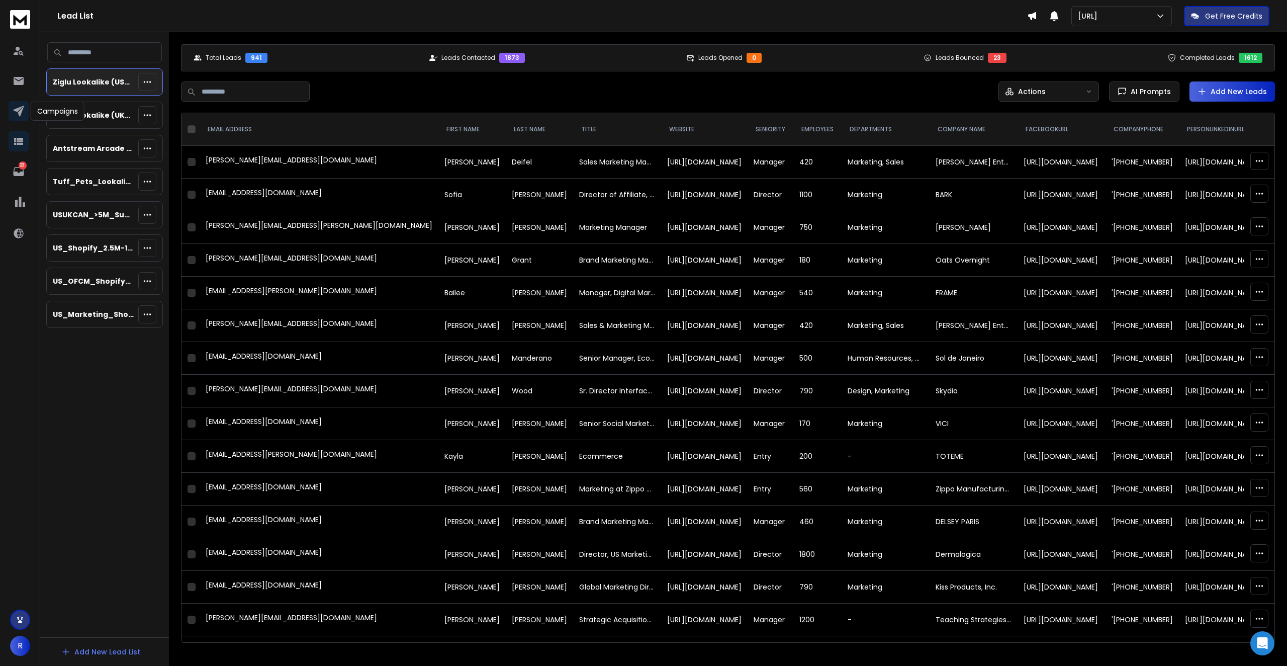
click at [25, 110] on link at bounding box center [19, 111] width 20 height 20
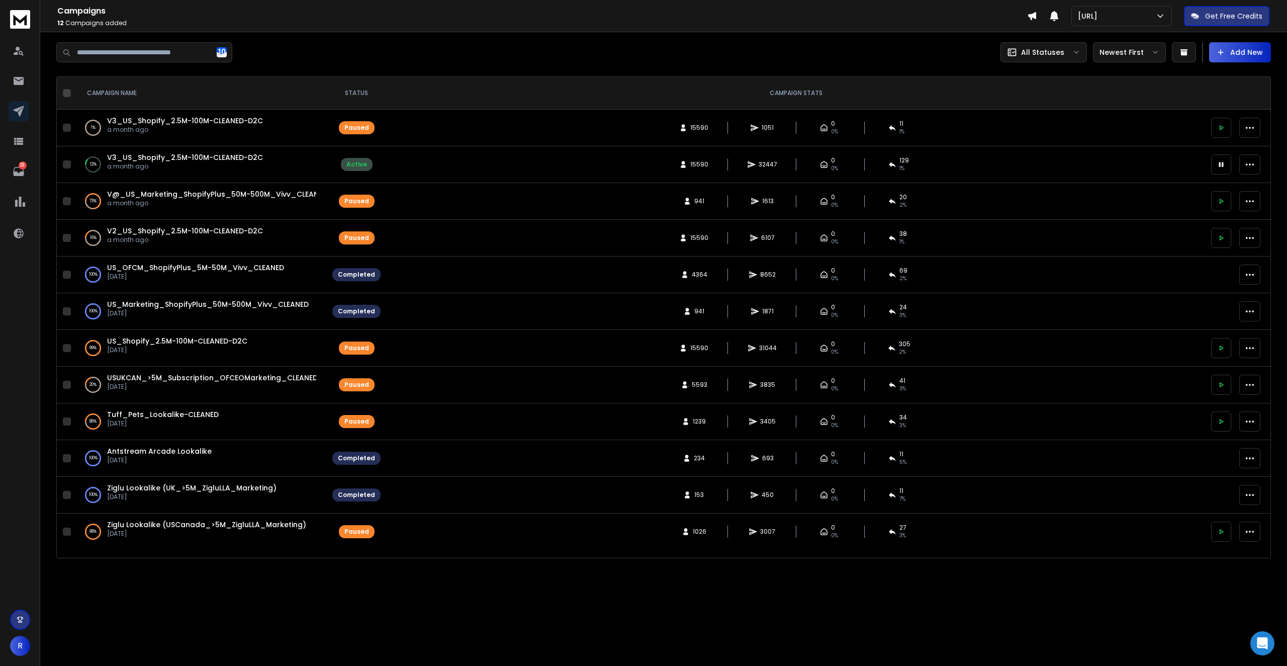
click at [227, 118] on span "V3_US_Shopify_2.5M-100M-CLEANED-D2C" at bounding box center [185, 121] width 156 height 10
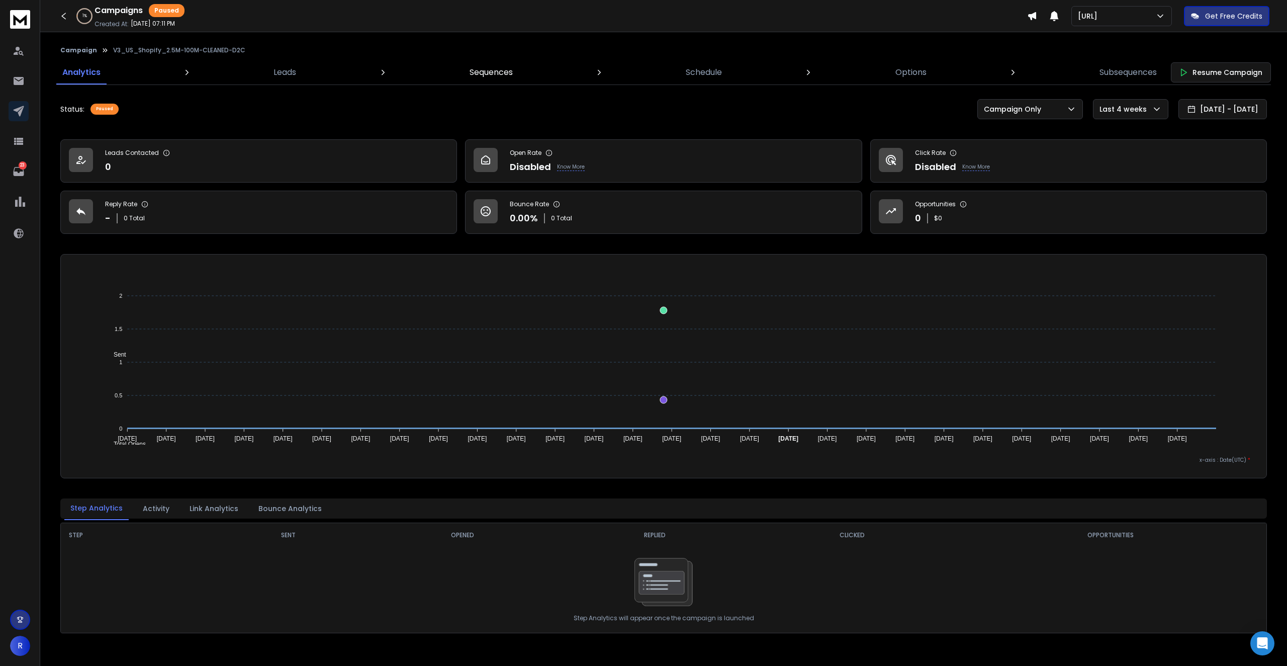
click at [513, 67] on link "Sequences" at bounding box center [491, 72] width 55 height 24
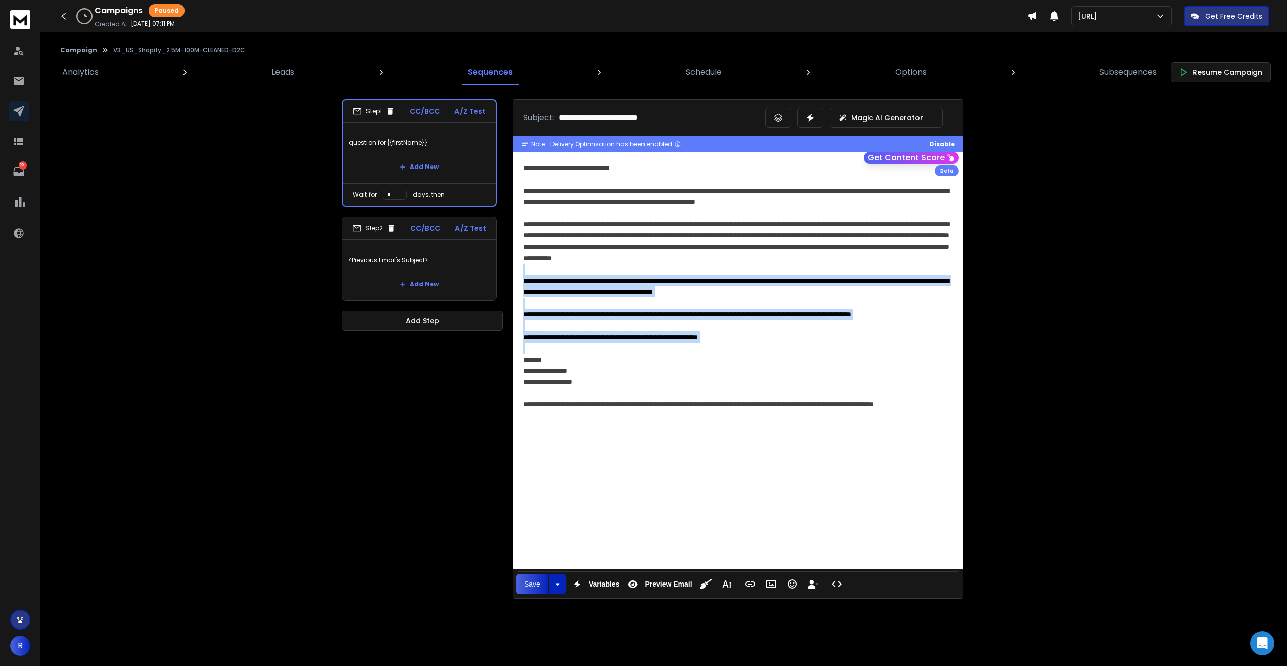
drag, startPoint x: 651, startPoint y: 263, endPoint x: 787, endPoint y: 342, distance: 157.0
click at [787, 342] on div "**********" at bounding box center [737, 360] width 449 height 417
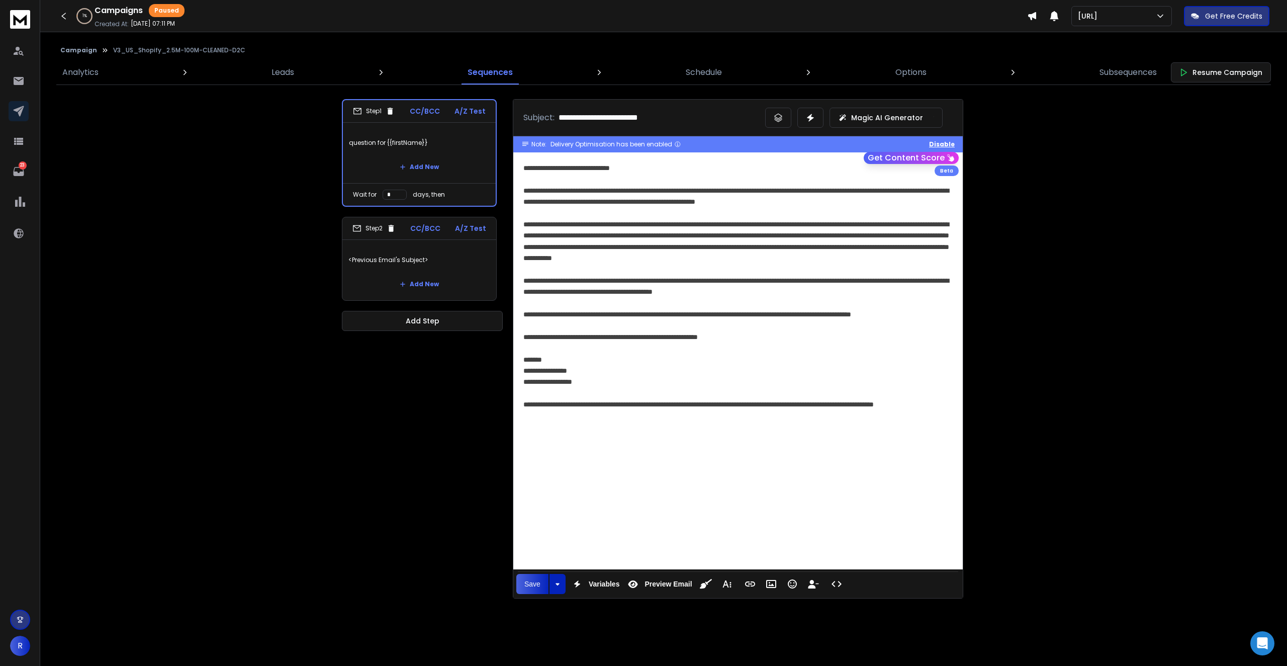
click at [780, 262] on div "**********" at bounding box center [738, 241] width 430 height 45
click at [711, 72] on p "Schedule" at bounding box center [704, 72] width 36 height 12
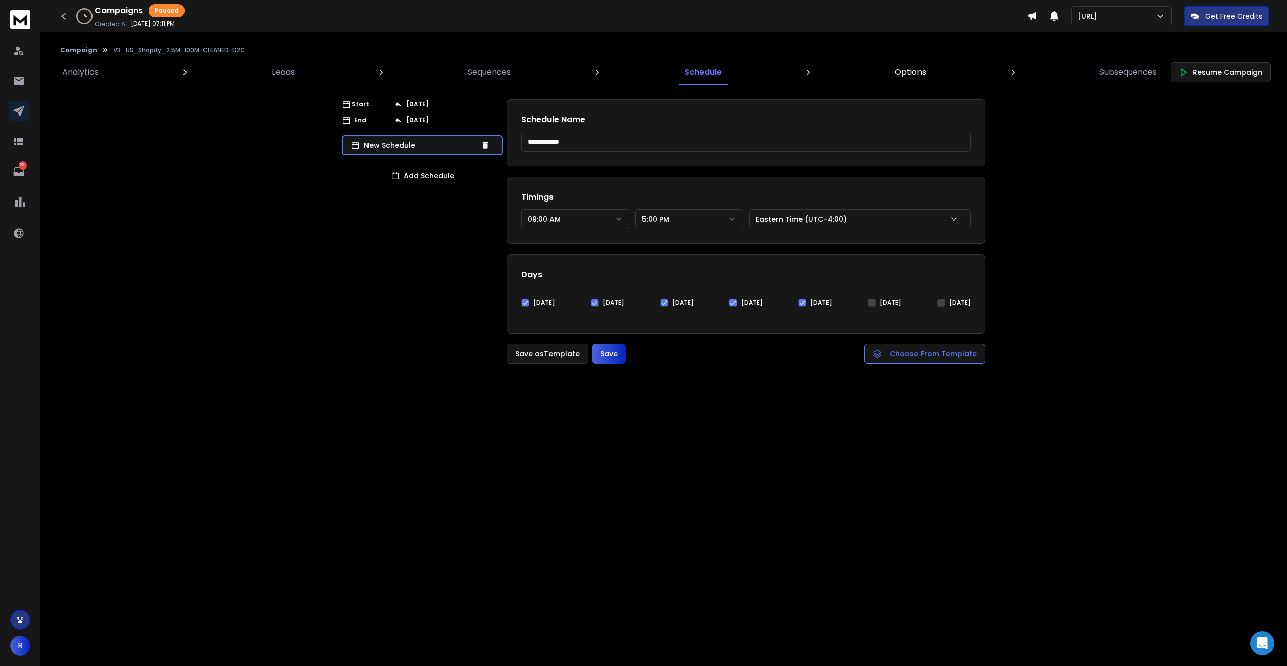
click at [916, 82] on link "Options" at bounding box center [910, 72] width 43 height 24
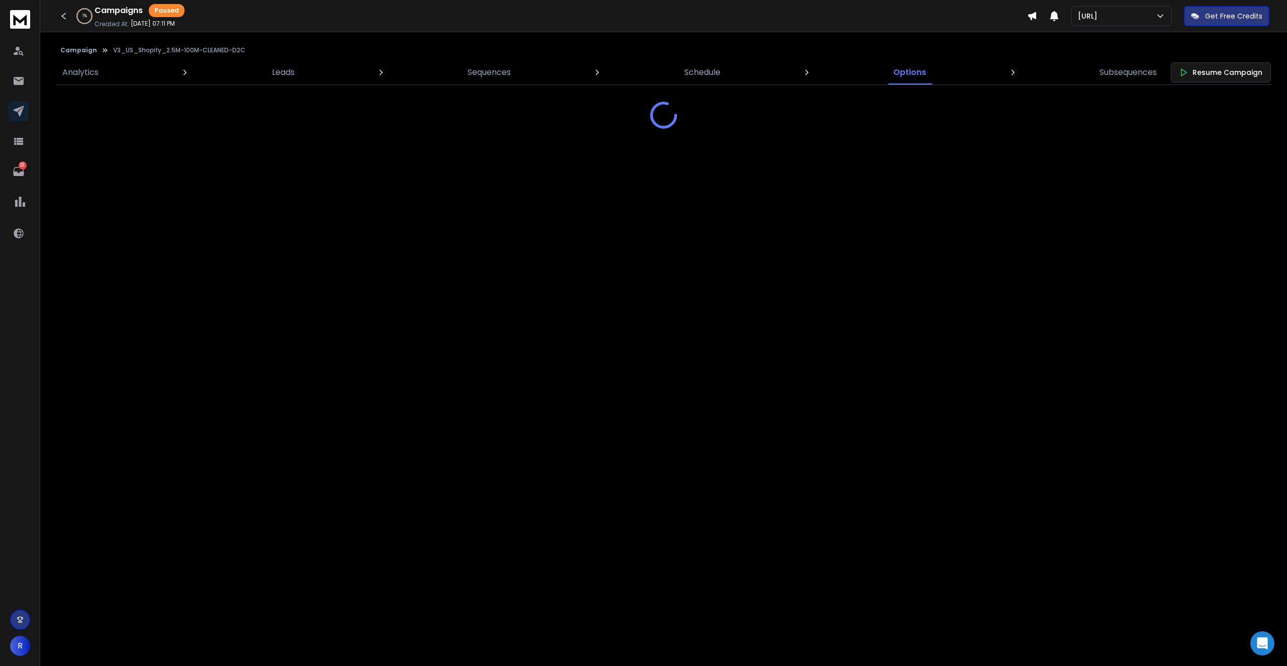
select select "*"
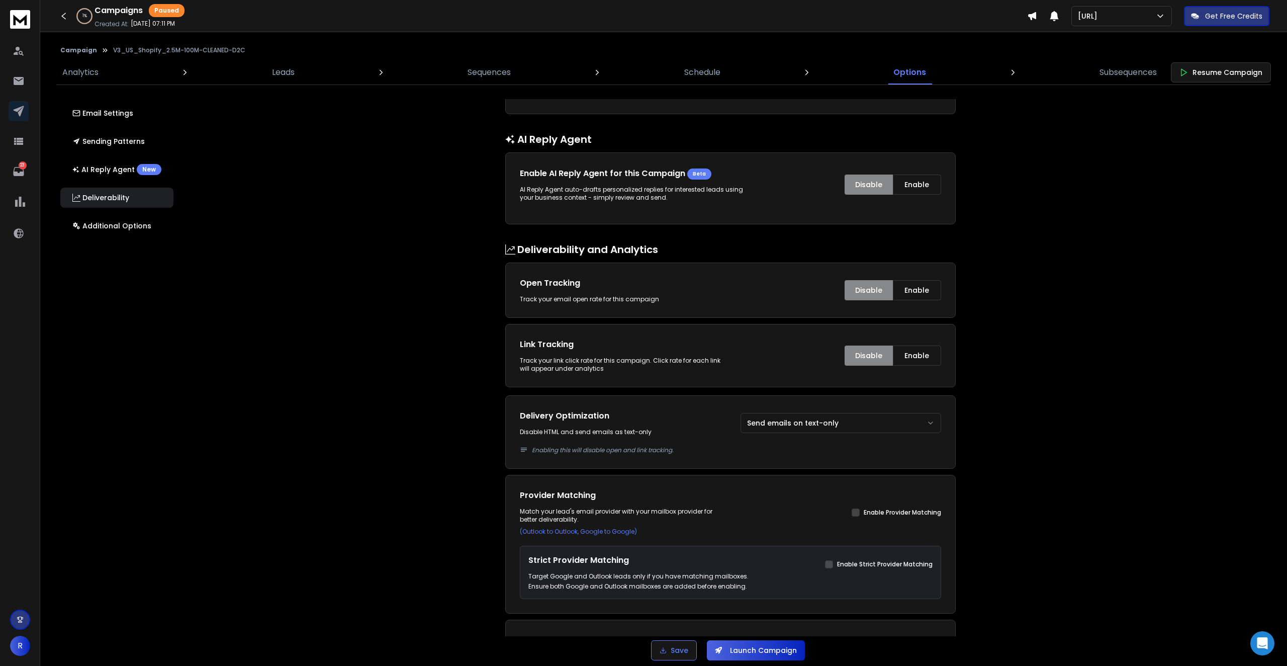
scroll to position [1237, 0]
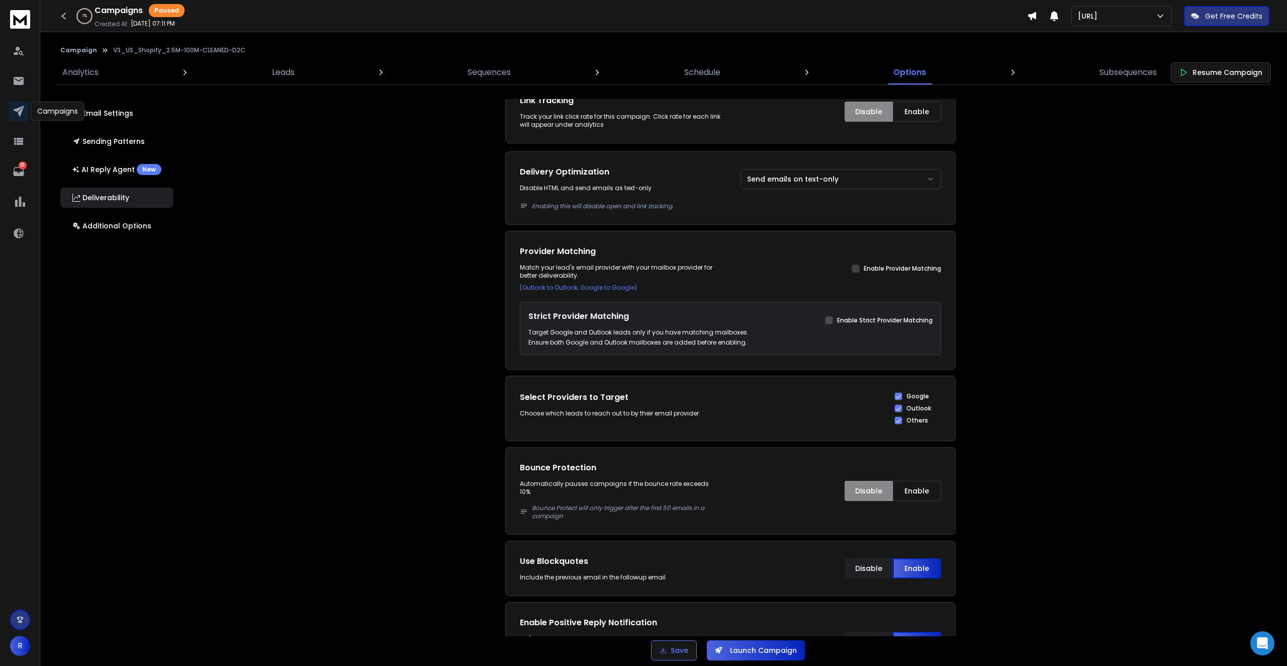
click at [19, 112] on icon at bounding box center [18, 111] width 11 height 11
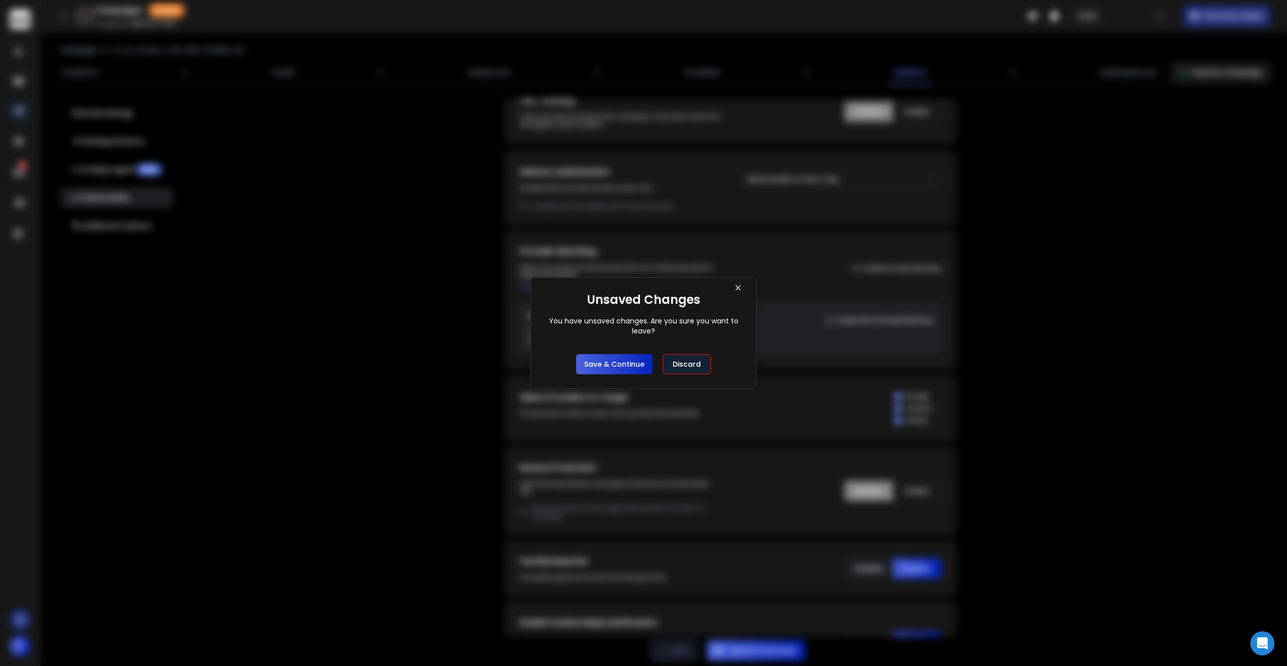
click at [740, 291] on icon at bounding box center [738, 288] width 8 height 8
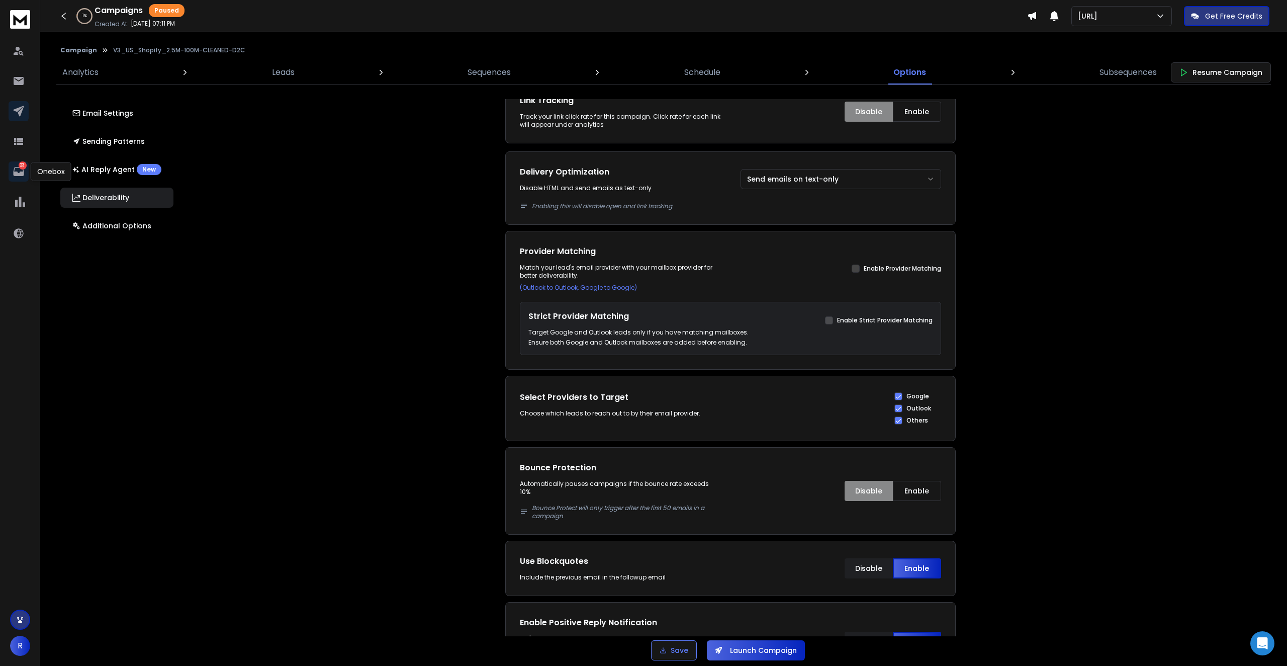
click at [21, 169] on p "23" at bounding box center [23, 165] width 8 height 8
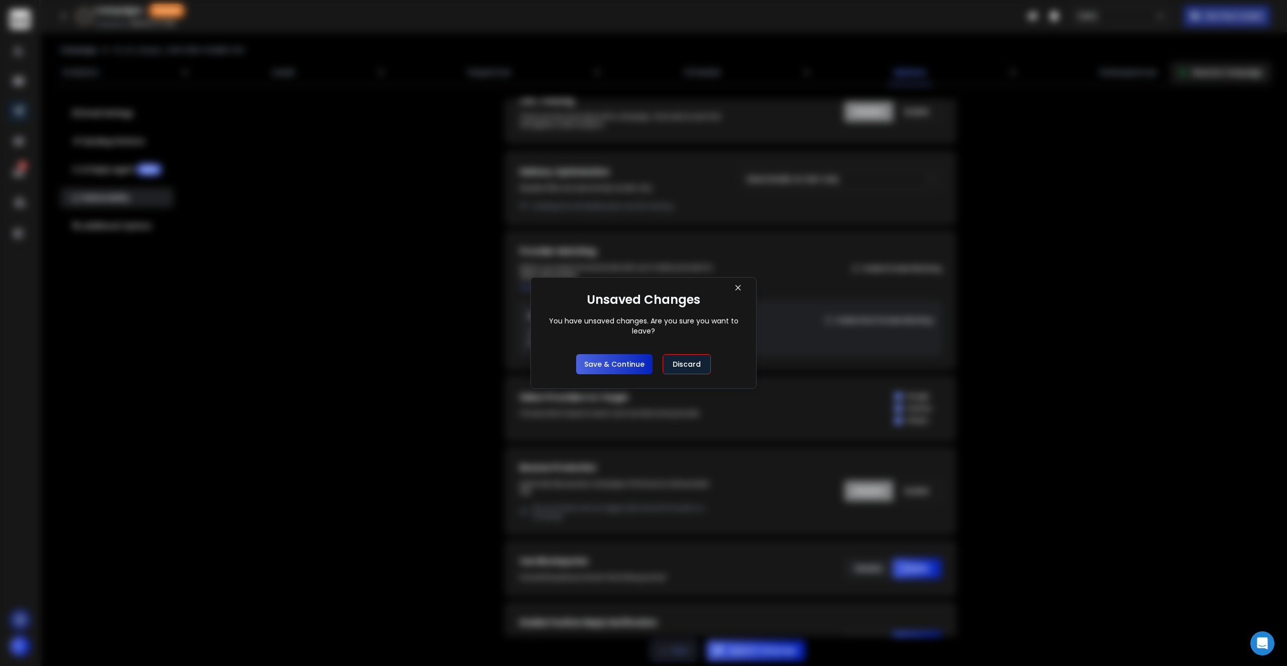
click at [605, 356] on button "Save & Continue" at bounding box center [614, 364] width 76 height 20
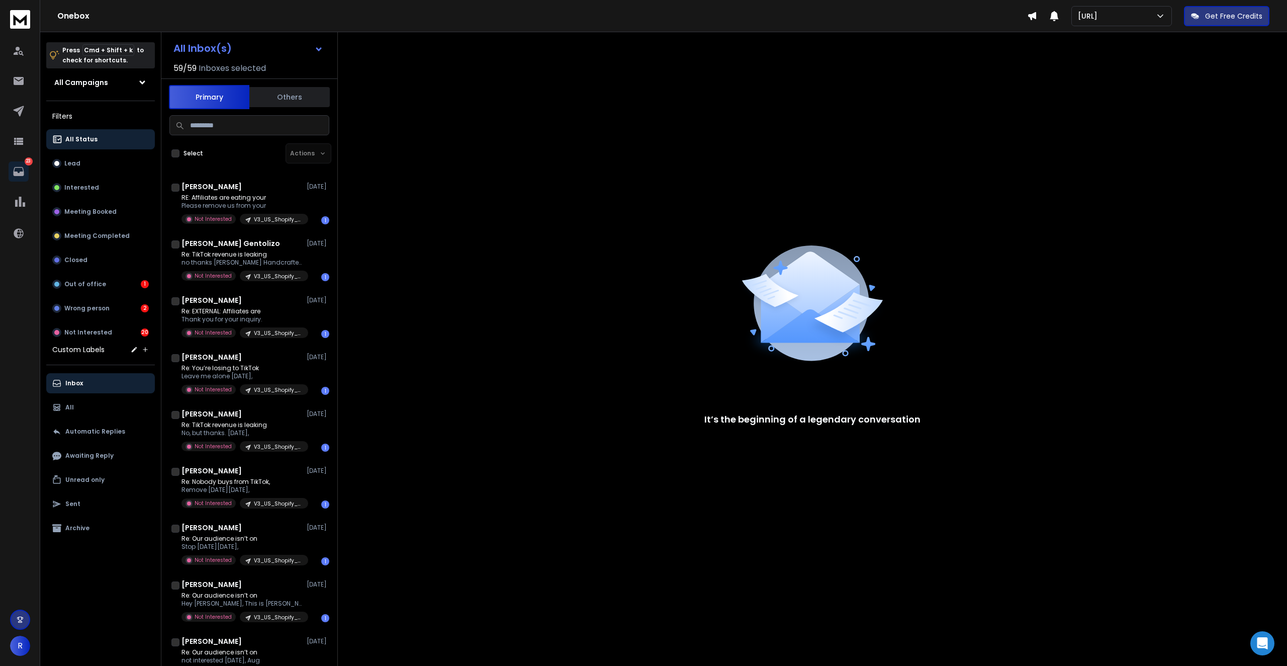
click at [876, 199] on div "It’s the beginning of a legendary conversation" at bounding box center [812, 315] width 949 height 566
click at [23, 106] on icon at bounding box center [19, 111] width 12 height 12
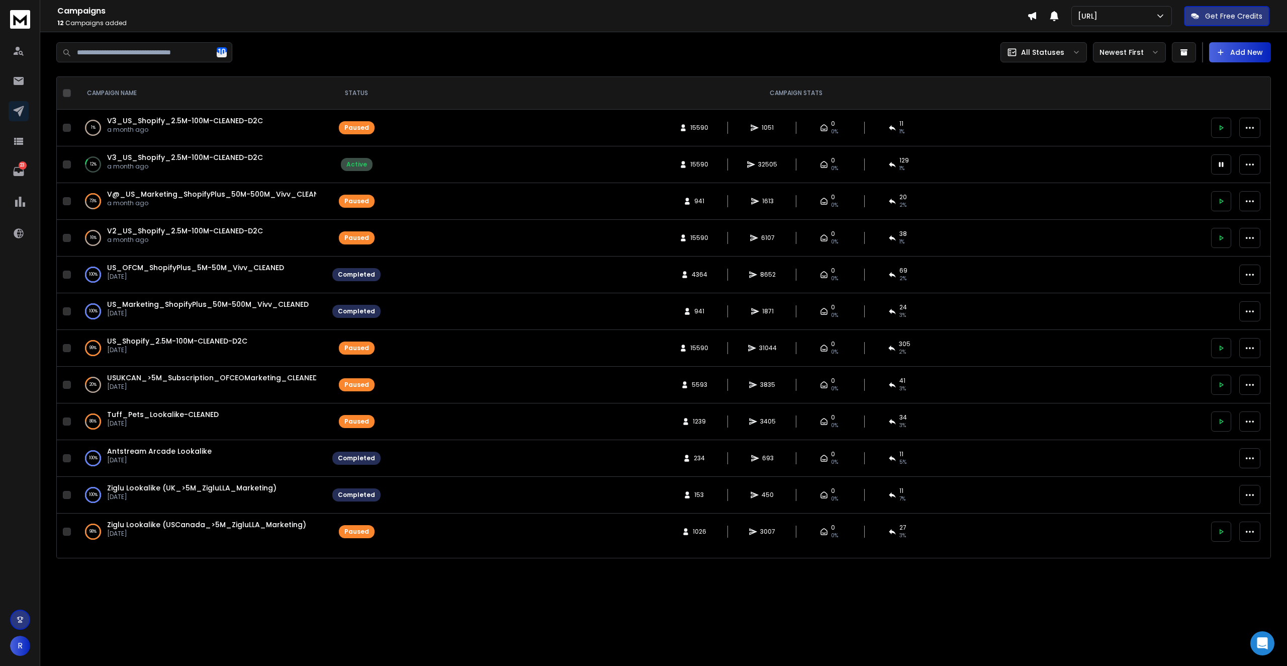
click at [1255, 139] on td at bounding box center [1237, 128] width 65 height 37
click at [1248, 123] on icon "button" at bounding box center [1250, 128] width 10 height 10
click at [578, 59] on div at bounding box center [359, 52] width 607 height 20
click at [16, 140] on icon at bounding box center [19, 141] width 12 height 12
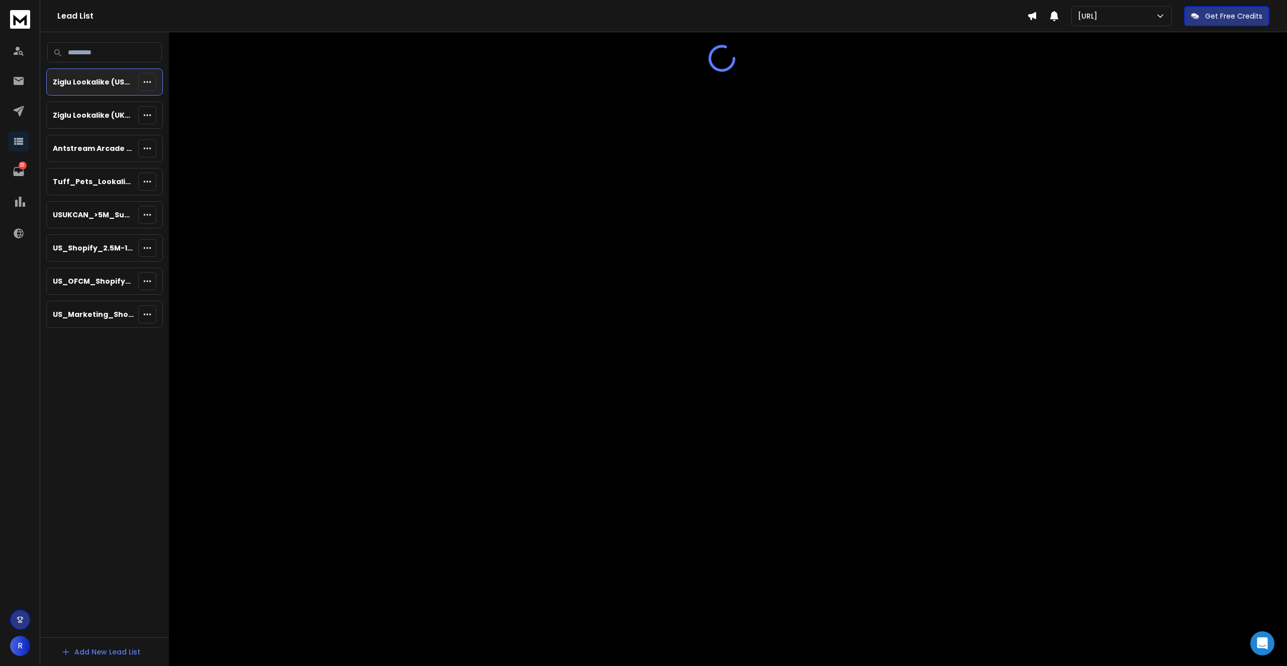
click at [117, 641] on button "Add New Lead List" at bounding box center [100, 651] width 95 height 20
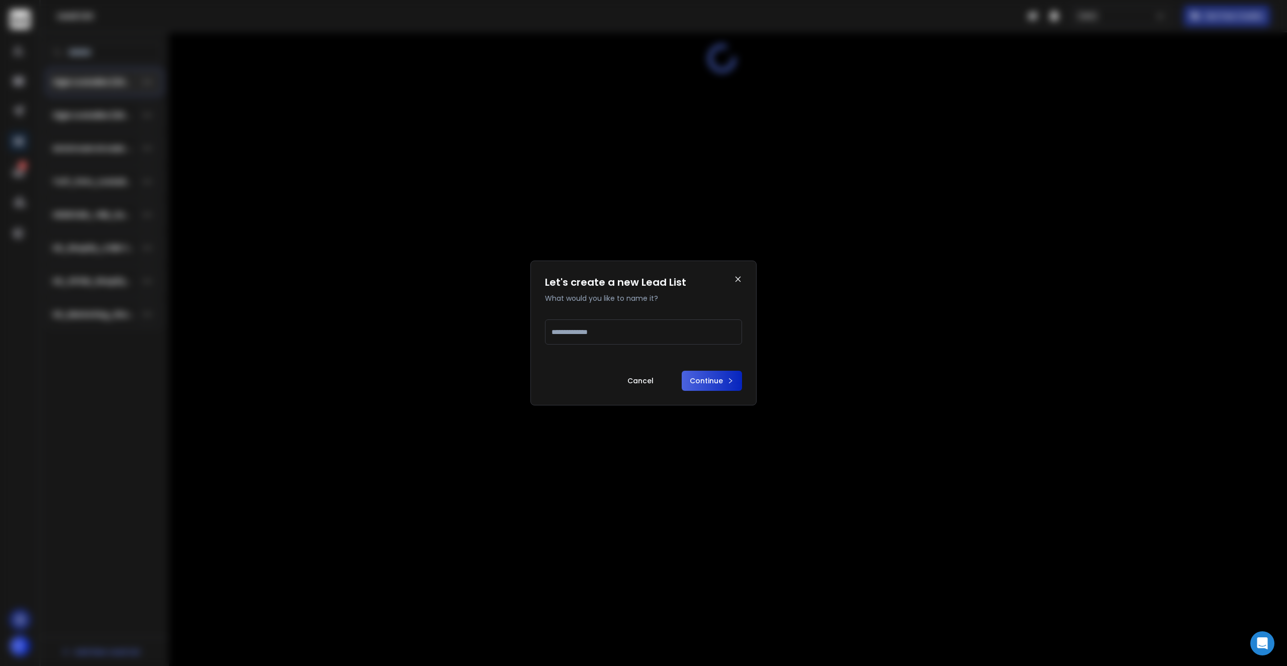
click at [449, 334] on div "Let's create a new Lead List What would you like to name it? Cancel Continue" at bounding box center [643, 332] width 1287 height 165
click at [738, 281] on icon at bounding box center [738, 279] width 8 height 8
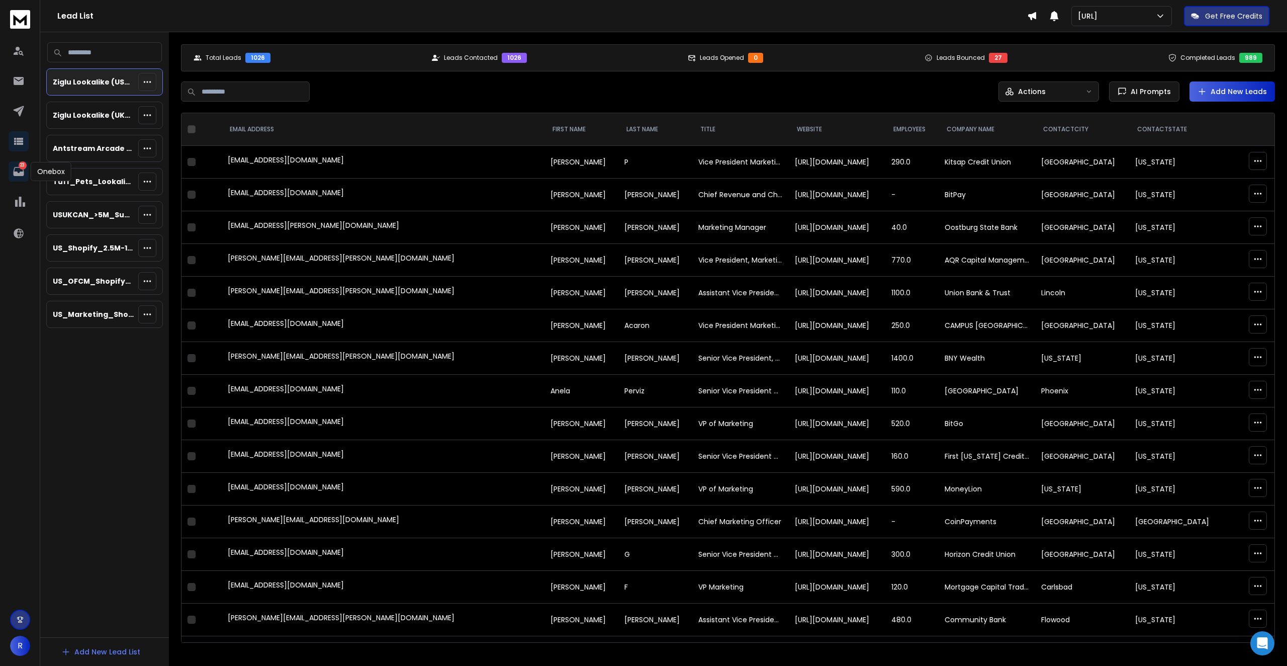
click at [13, 164] on link "23" at bounding box center [19, 171] width 20 height 20
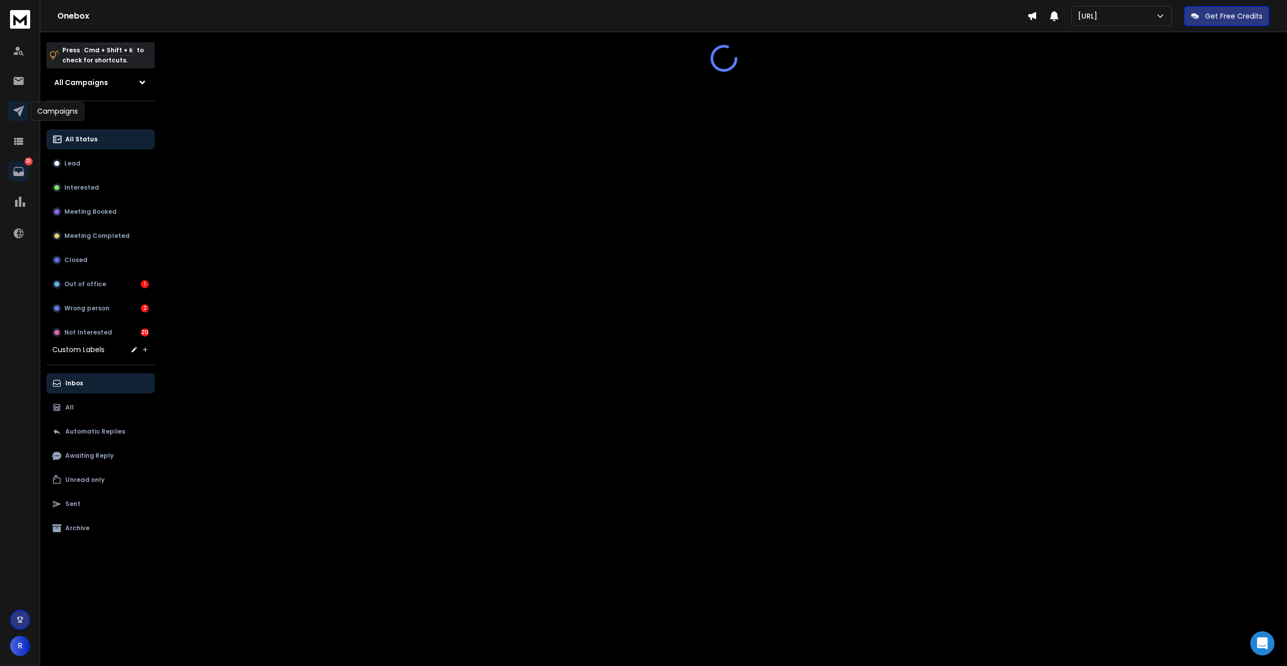
click at [14, 111] on icon at bounding box center [18, 111] width 11 height 11
